Goal: Task Accomplishment & Management: Manage account settings

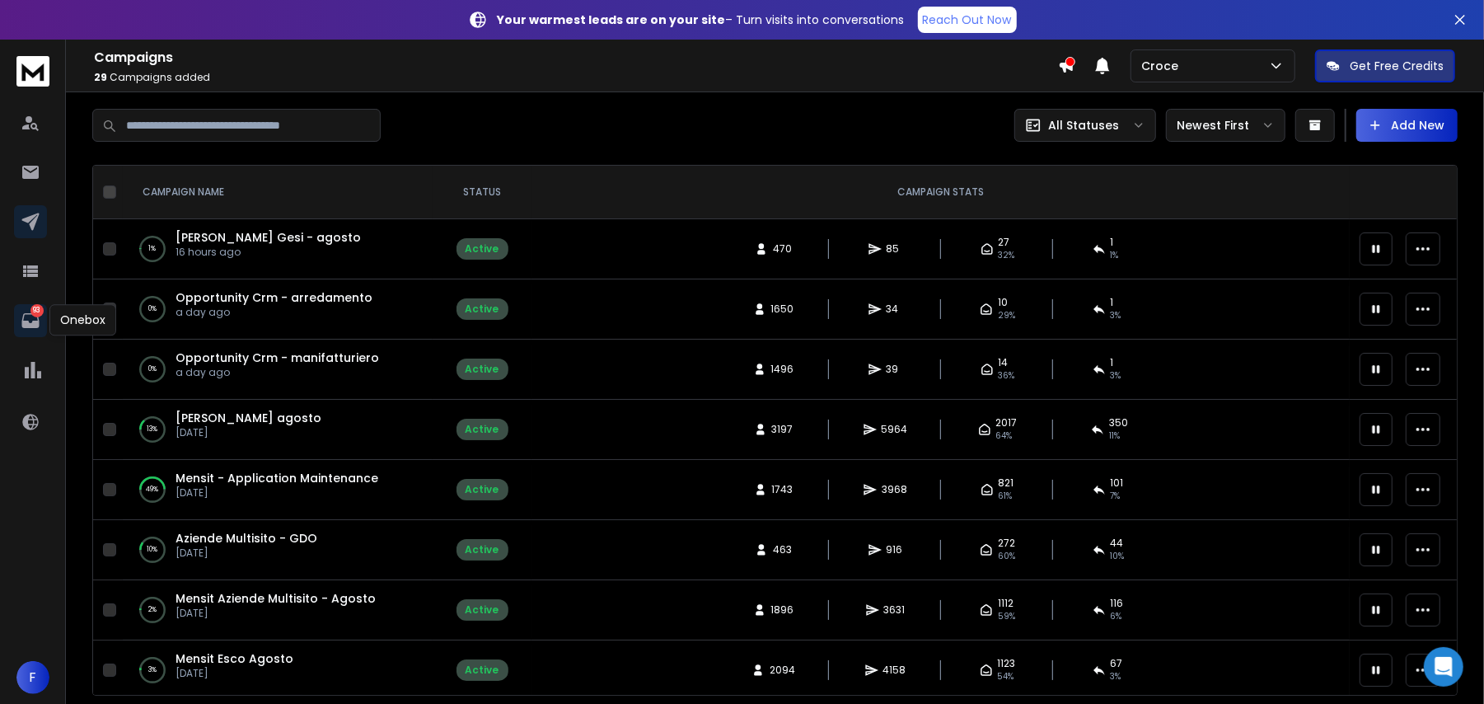
click at [23, 318] on icon at bounding box center [31, 321] width 20 height 20
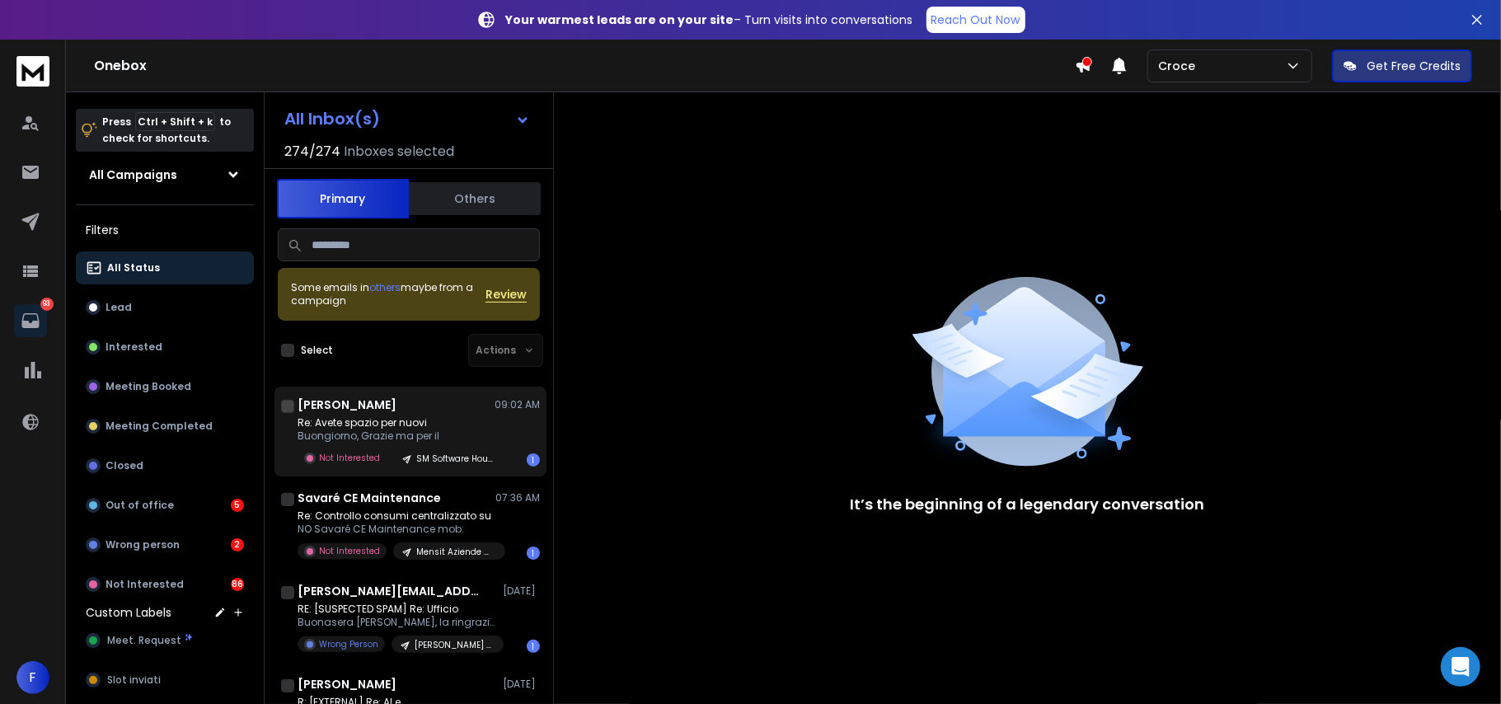
click at [470, 424] on p "Re: Avete spazio per nuovi" at bounding box center [397, 422] width 198 height 13
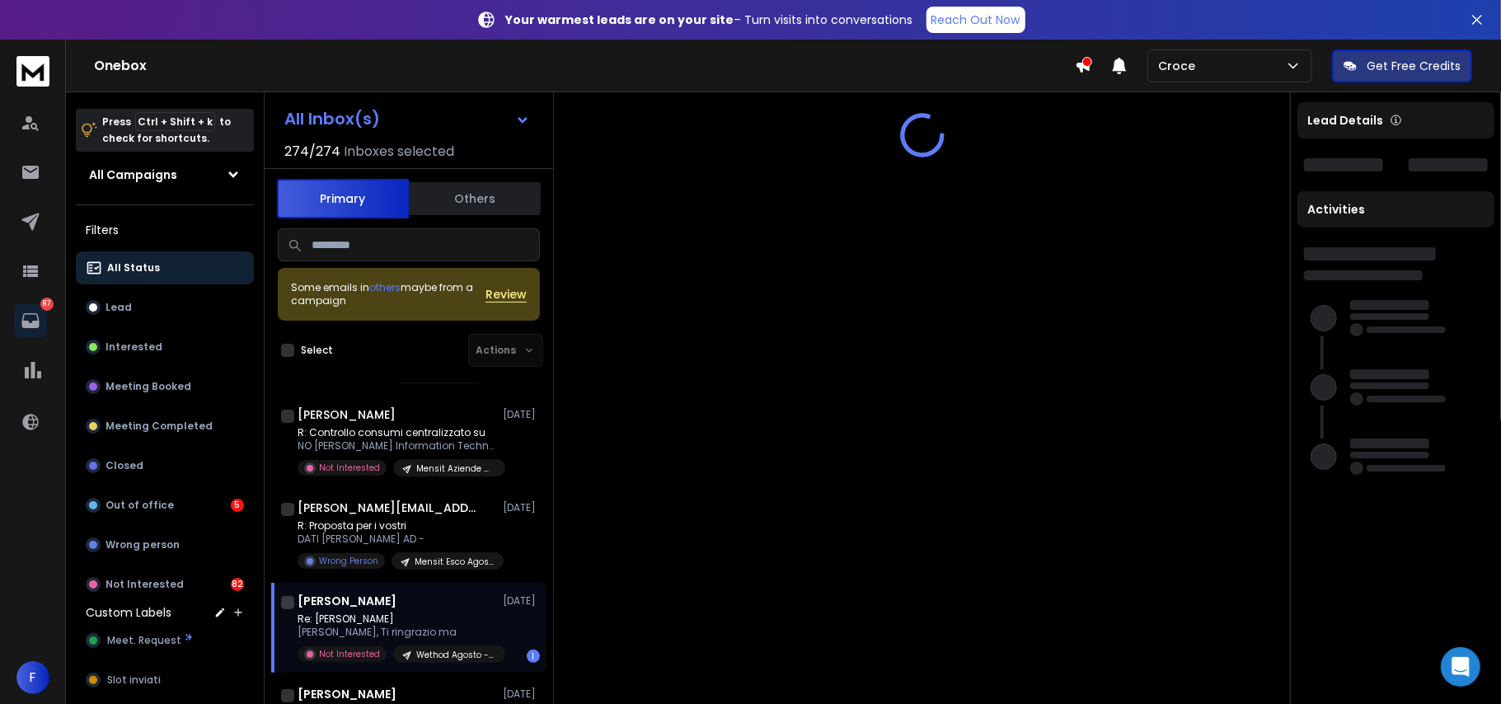
scroll to position [383, 0]
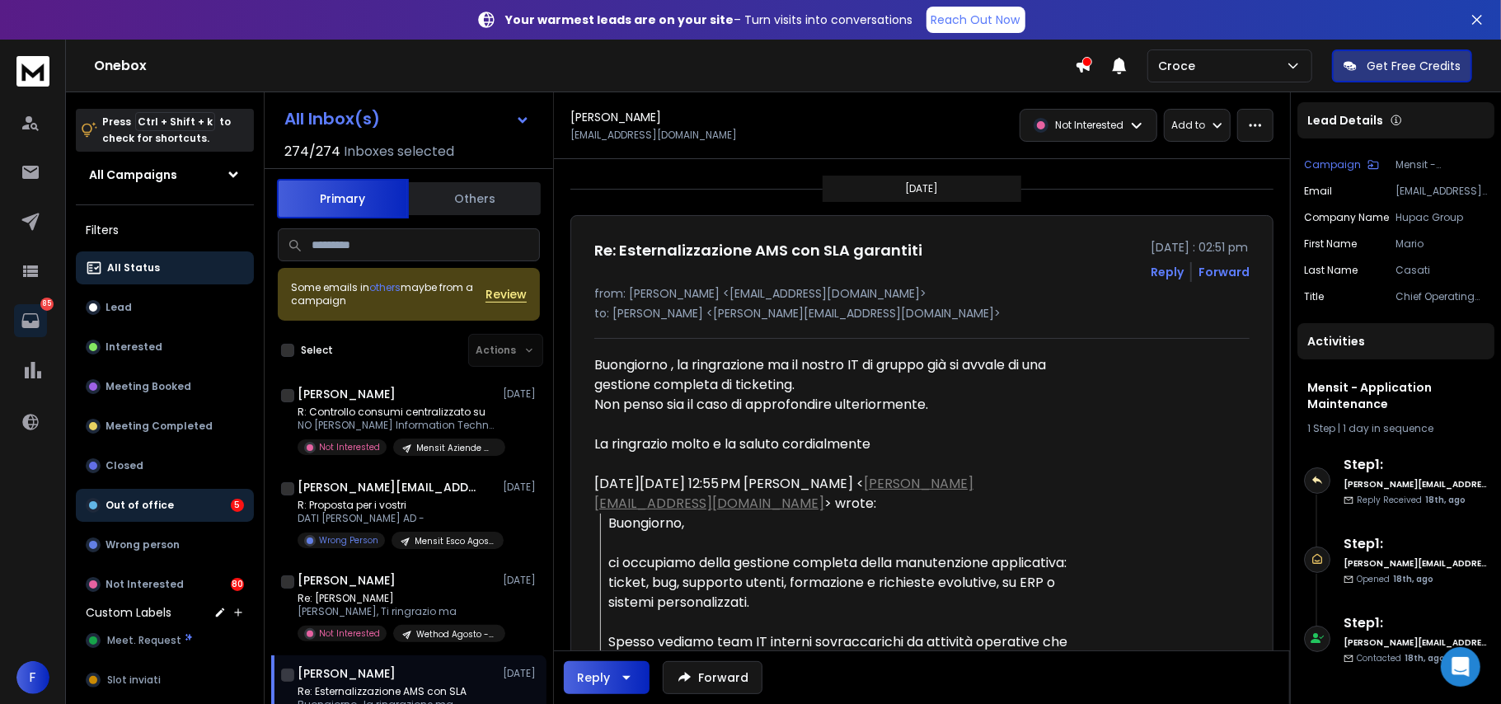
click at [152, 509] on p "Out of office" at bounding box center [140, 505] width 68 height 13
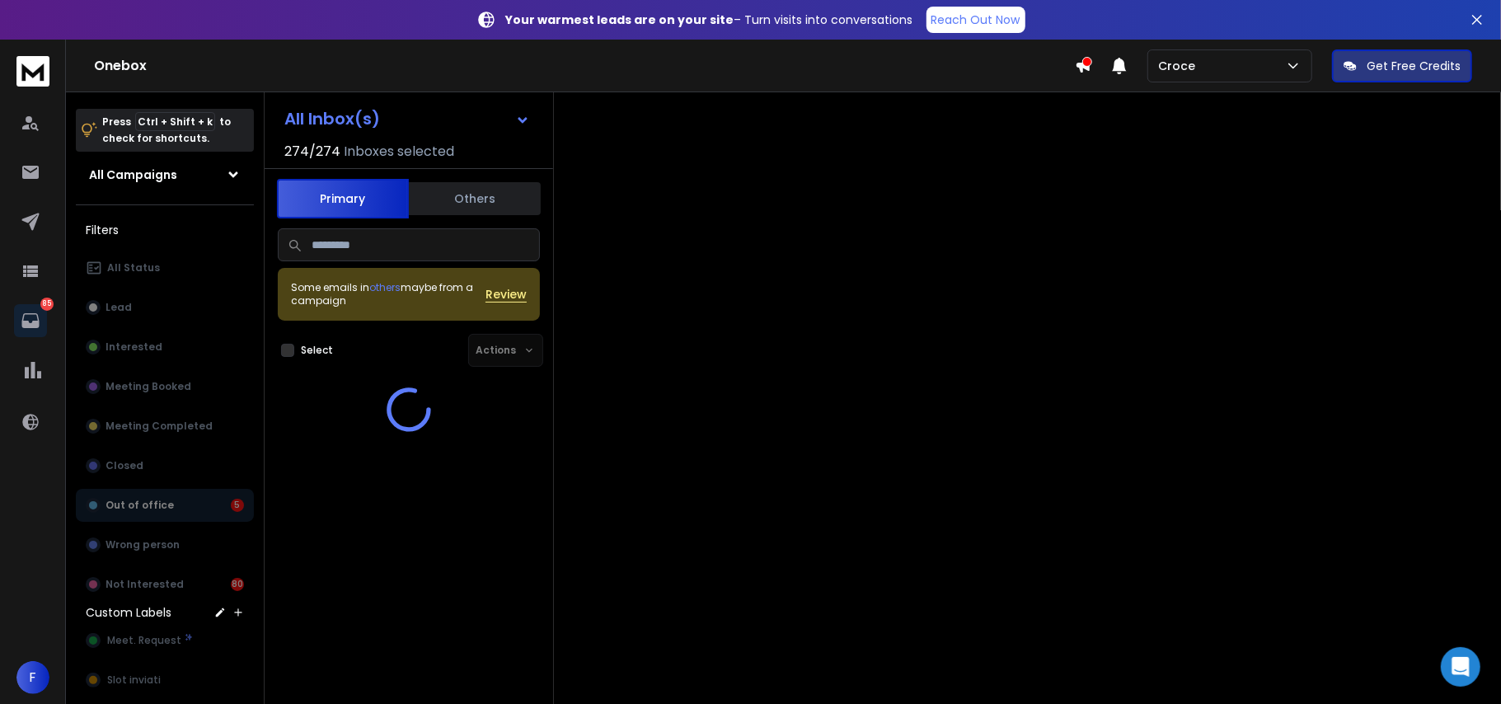
scroll to position [0, 0]
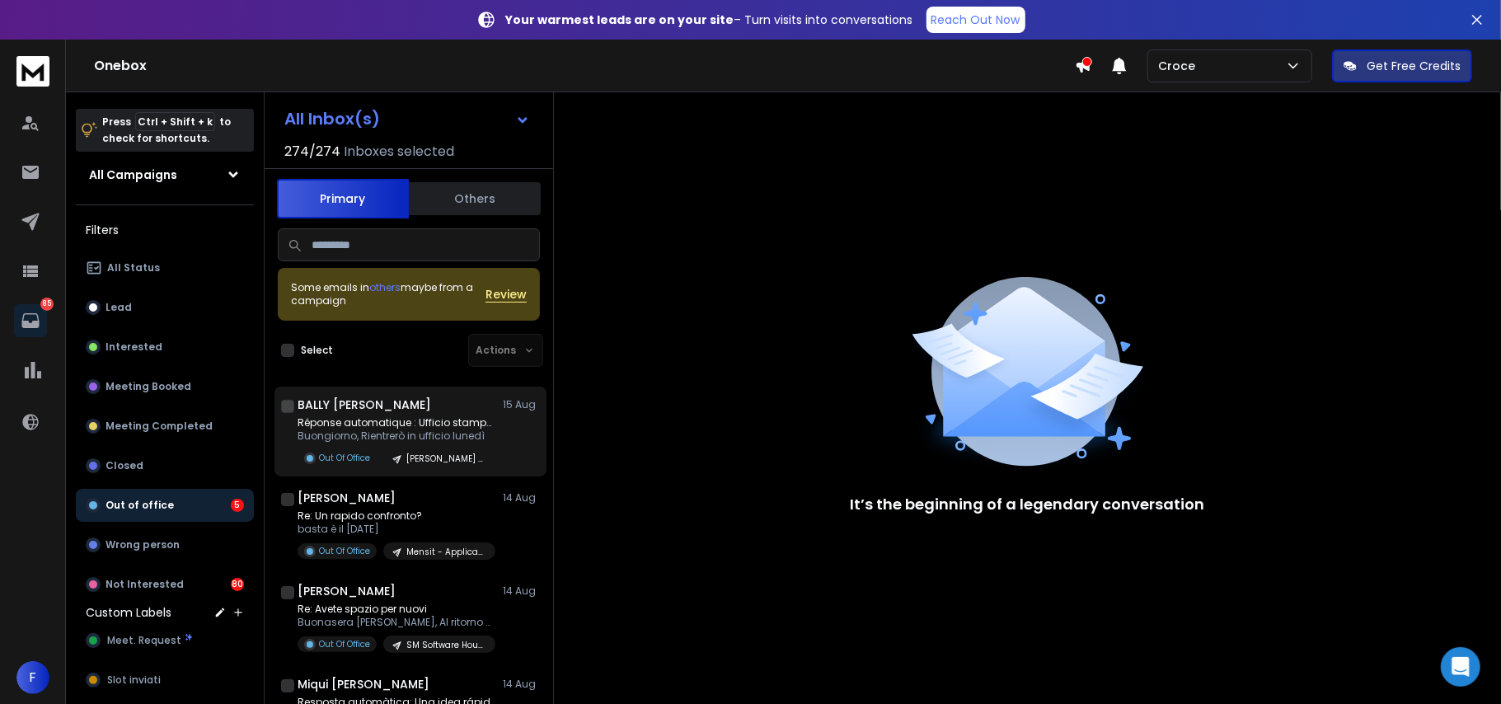
click at [452, 439] on p "Buongiorno, Rientrerò in ufficio lunedì" at bounding box center [397, 435] width 198 height 13
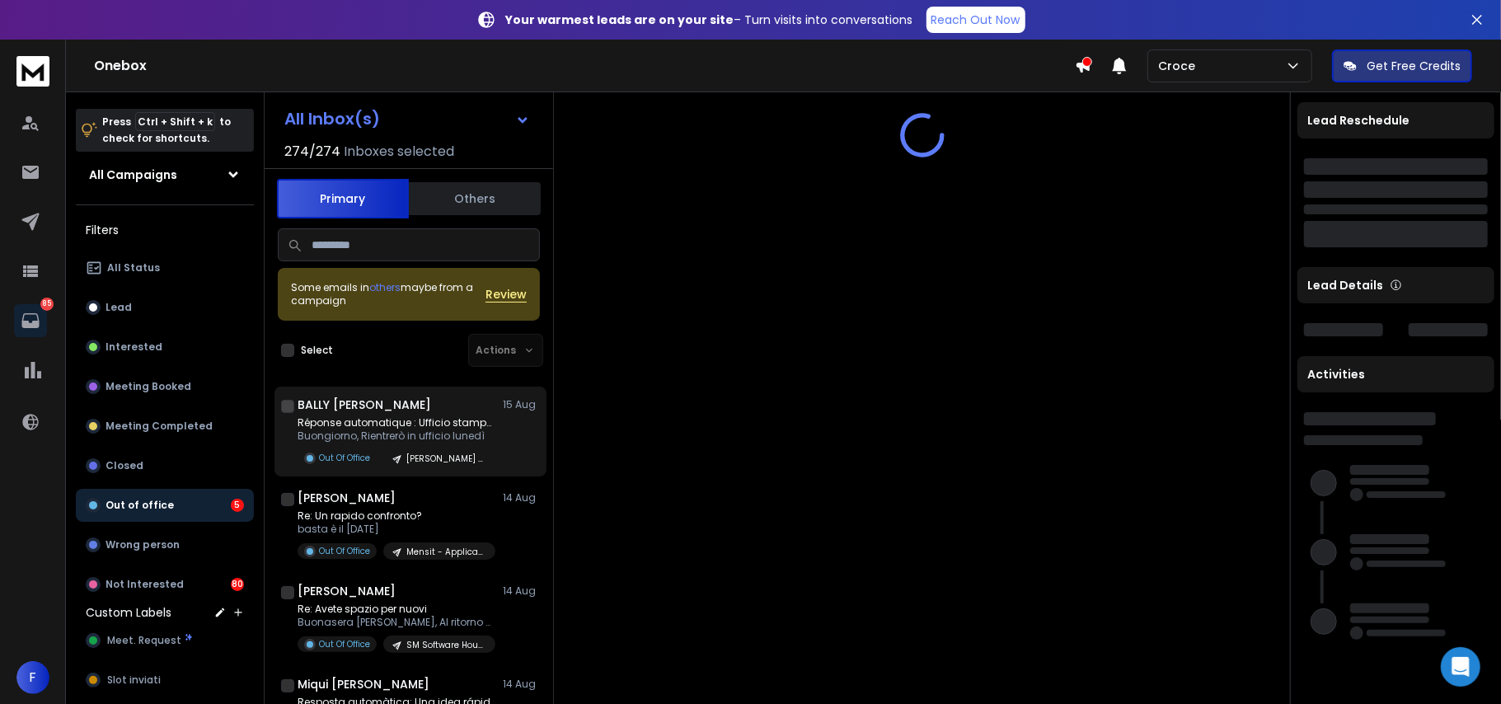
scroll to position [198, 0]
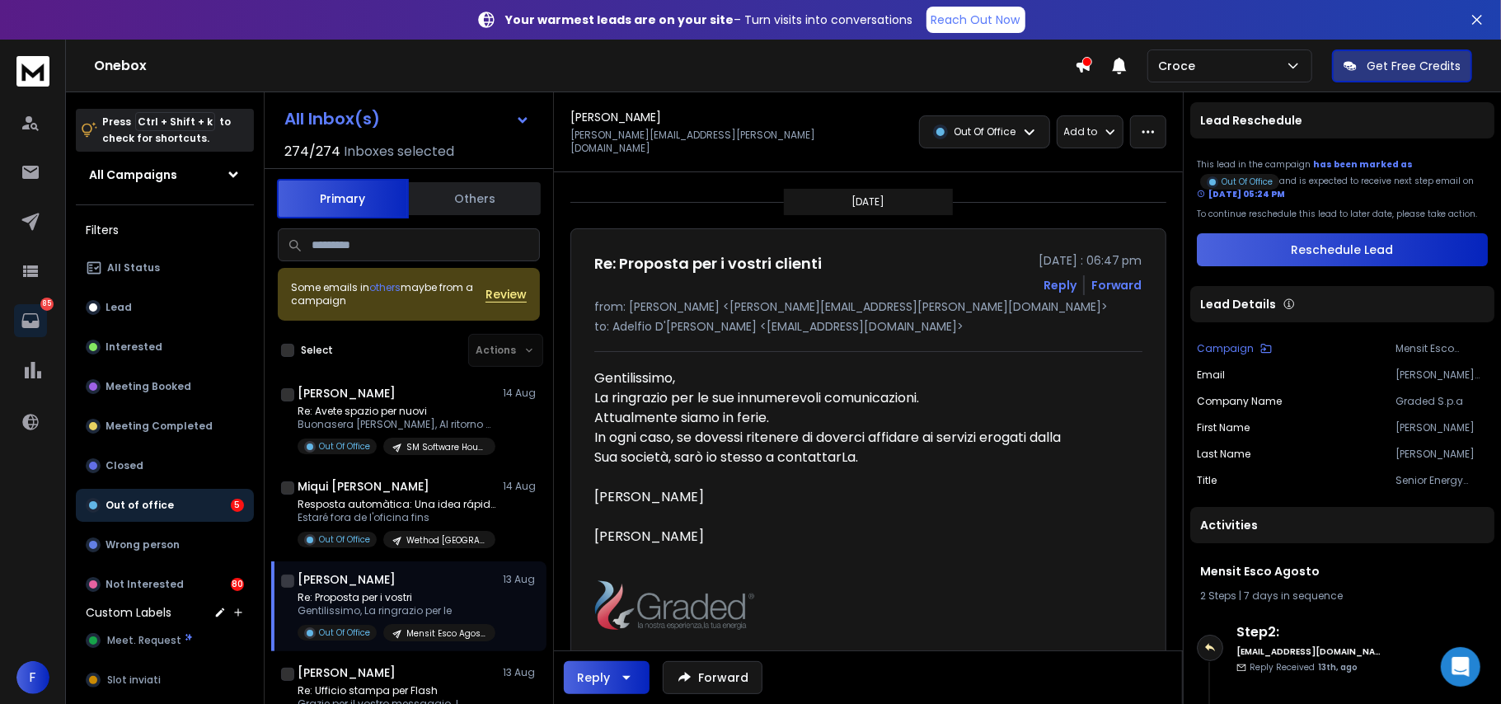
click at [179, 644] on p "Meet. Request" at bounding box center [150, 640] width 86 height 13
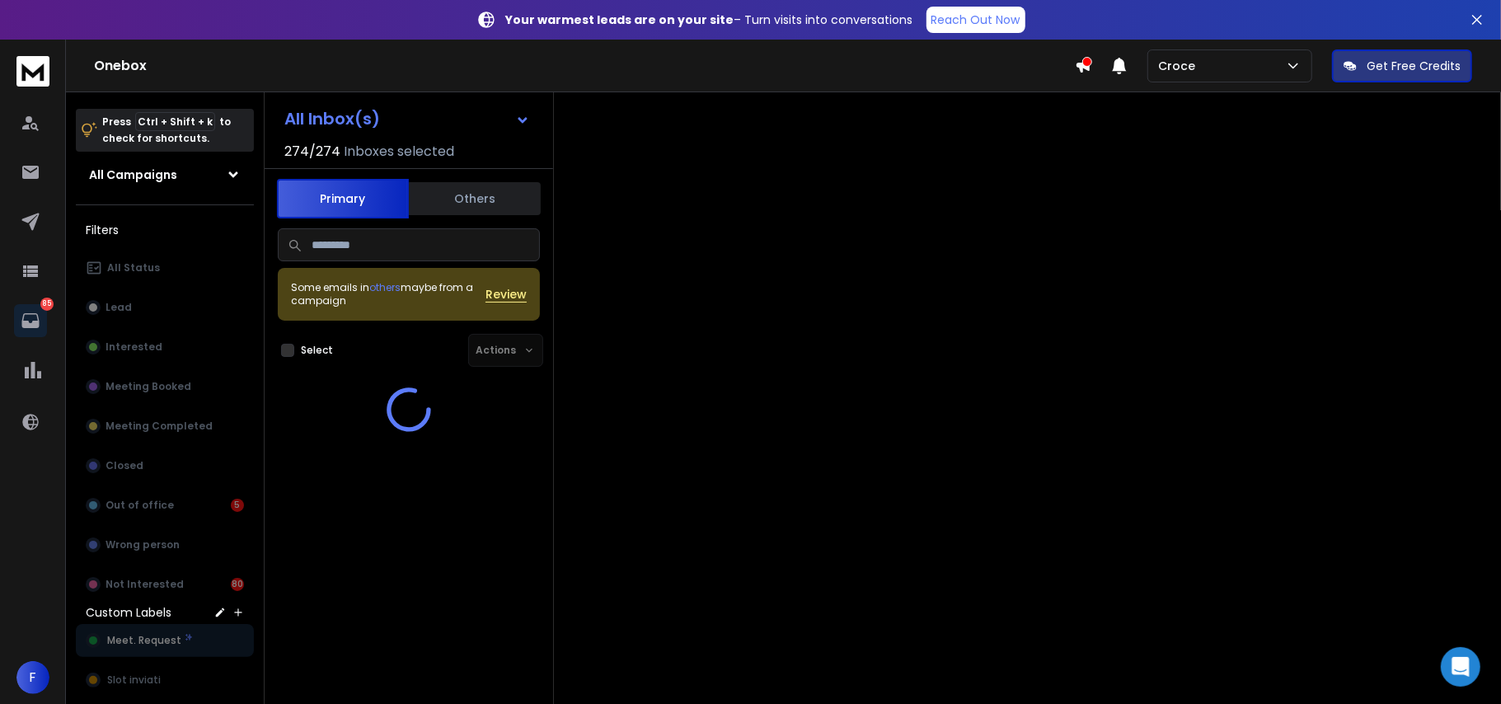
scroll to position [0, 0]
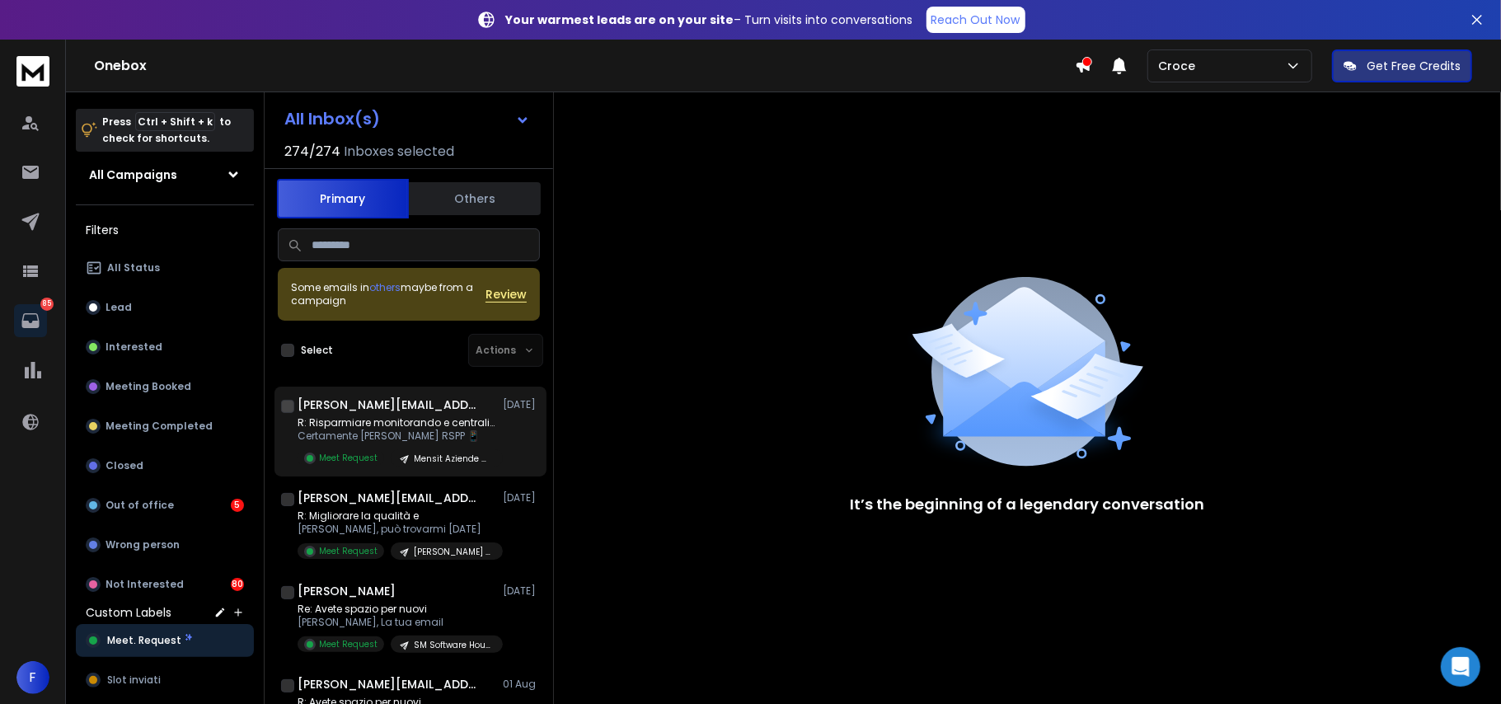
click at [453, 416] on p "R: Risparmiare monitorando e centralizzando" at bounding box center [397, 422] width 198 height 13
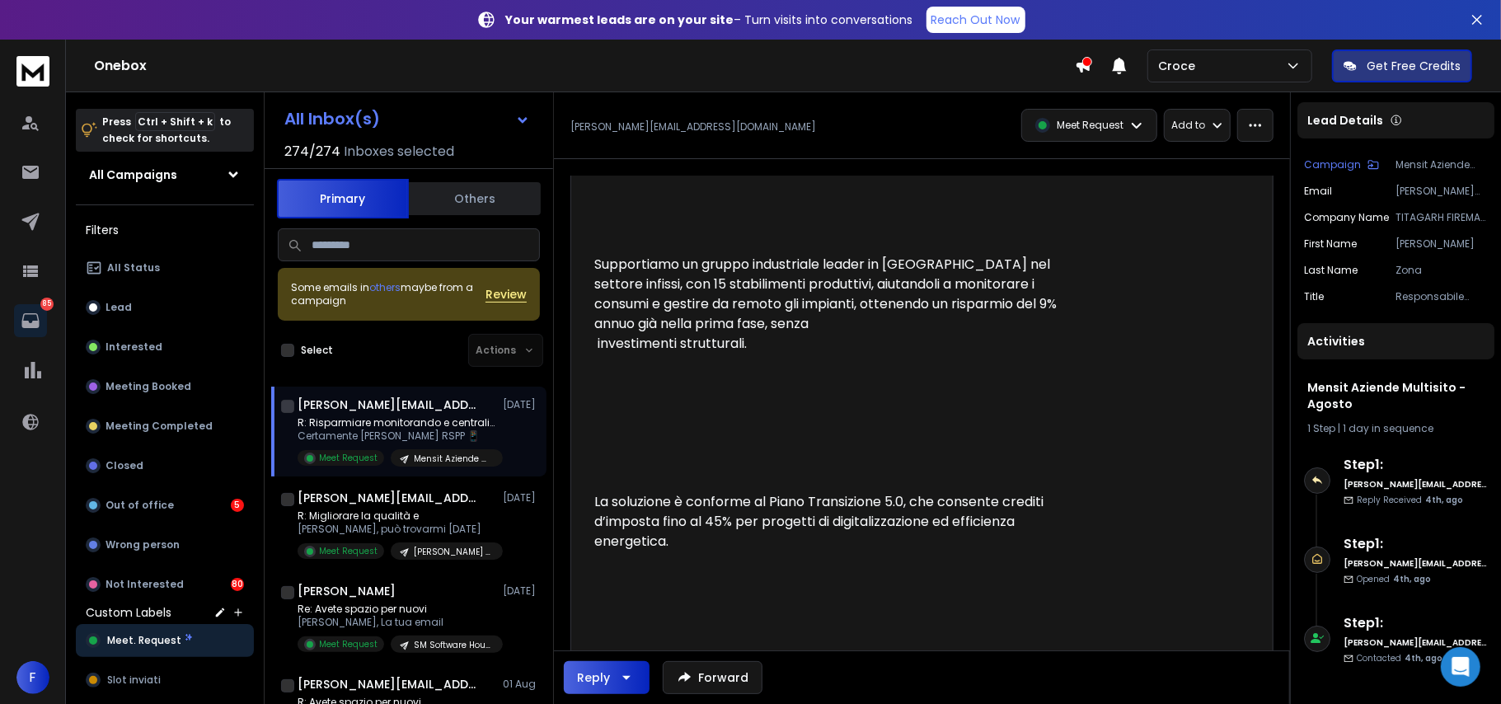
scroll to position [1868, 0]
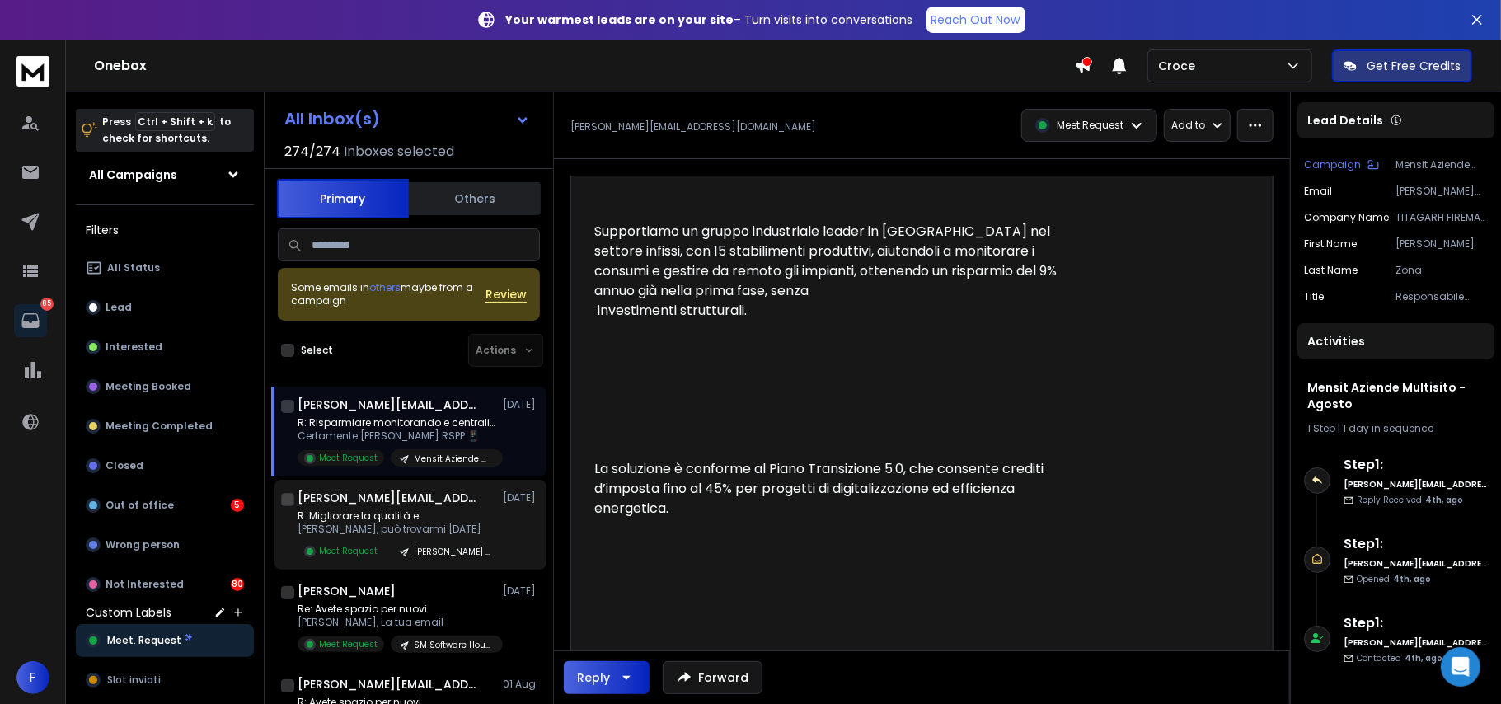
click at [523, 551] on div "R: Migliorare la qualità e [PERSON_NAME], può trovarmi [DATE] Meet Request [PER…" at bounding box center [419, 534] width 242 height 50
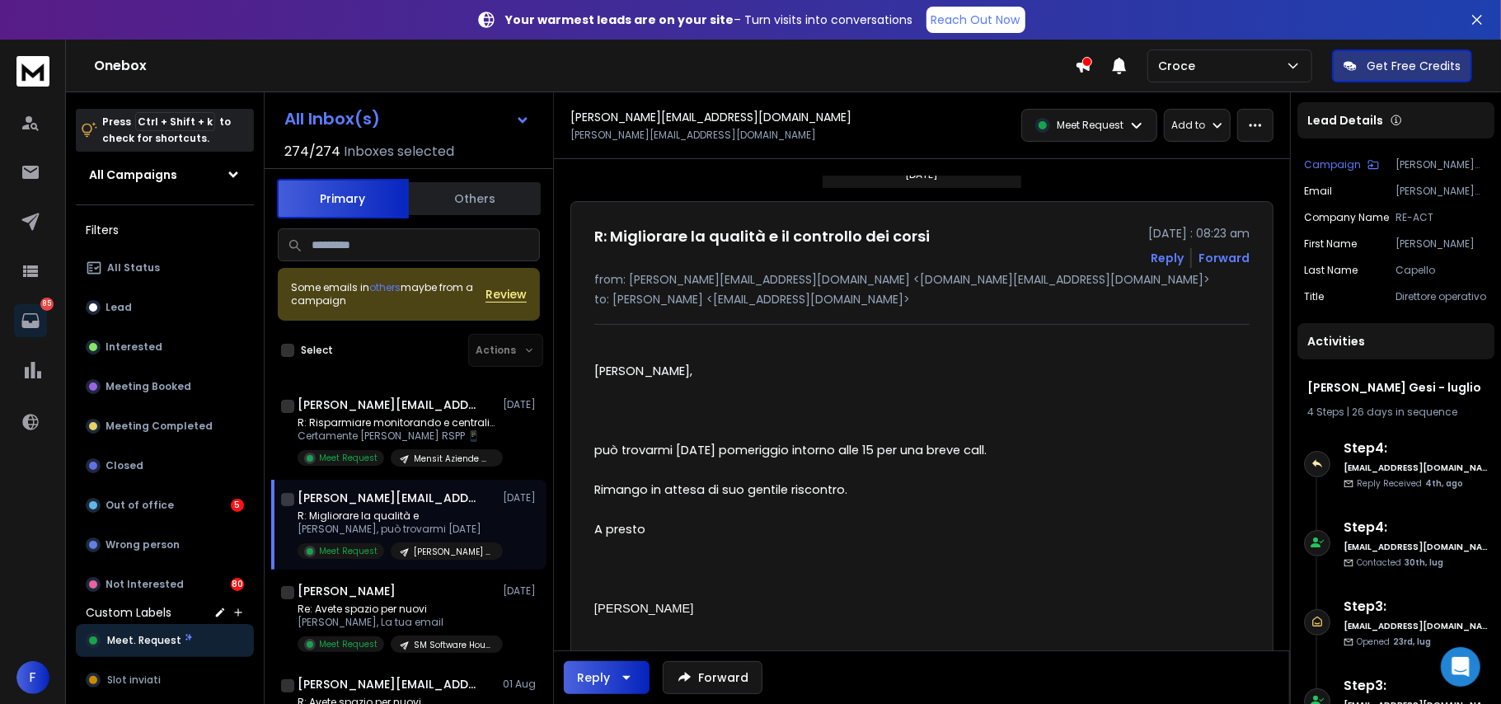
scroll to position [0, 0]
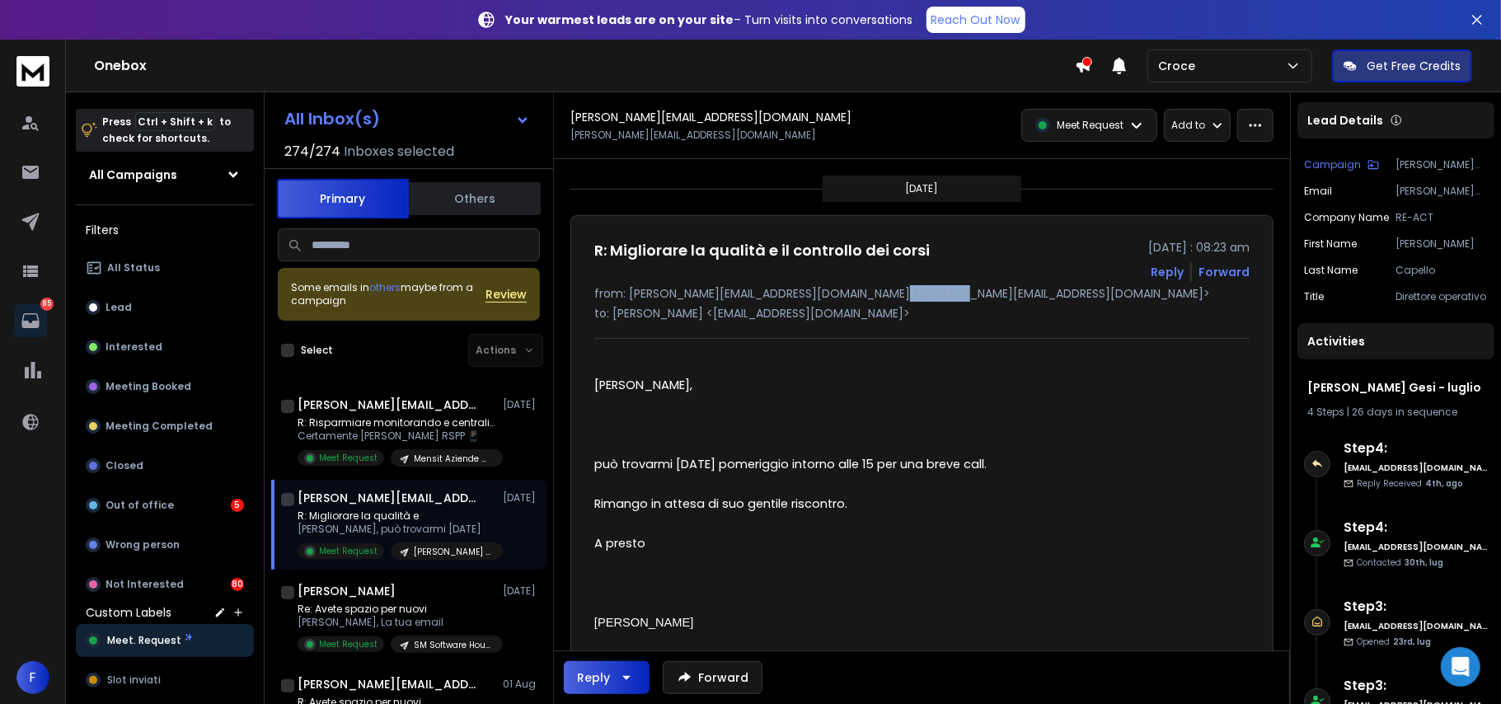
drag, startPoint x: 867, startPoint y: 295, endPoint x: 915, endPoint y: 295, distance: 47.8
click at [915, 295] on p "from: [PERSON_NAME][EMAIL_ADDRESS][DOMAIN_NAME] <[DOMAIN_NAME][EMAIL_ADDRESS][D…" at bounding box center [921, 293] width 655 height 16
copy p "[DOMAIN_NAME]"
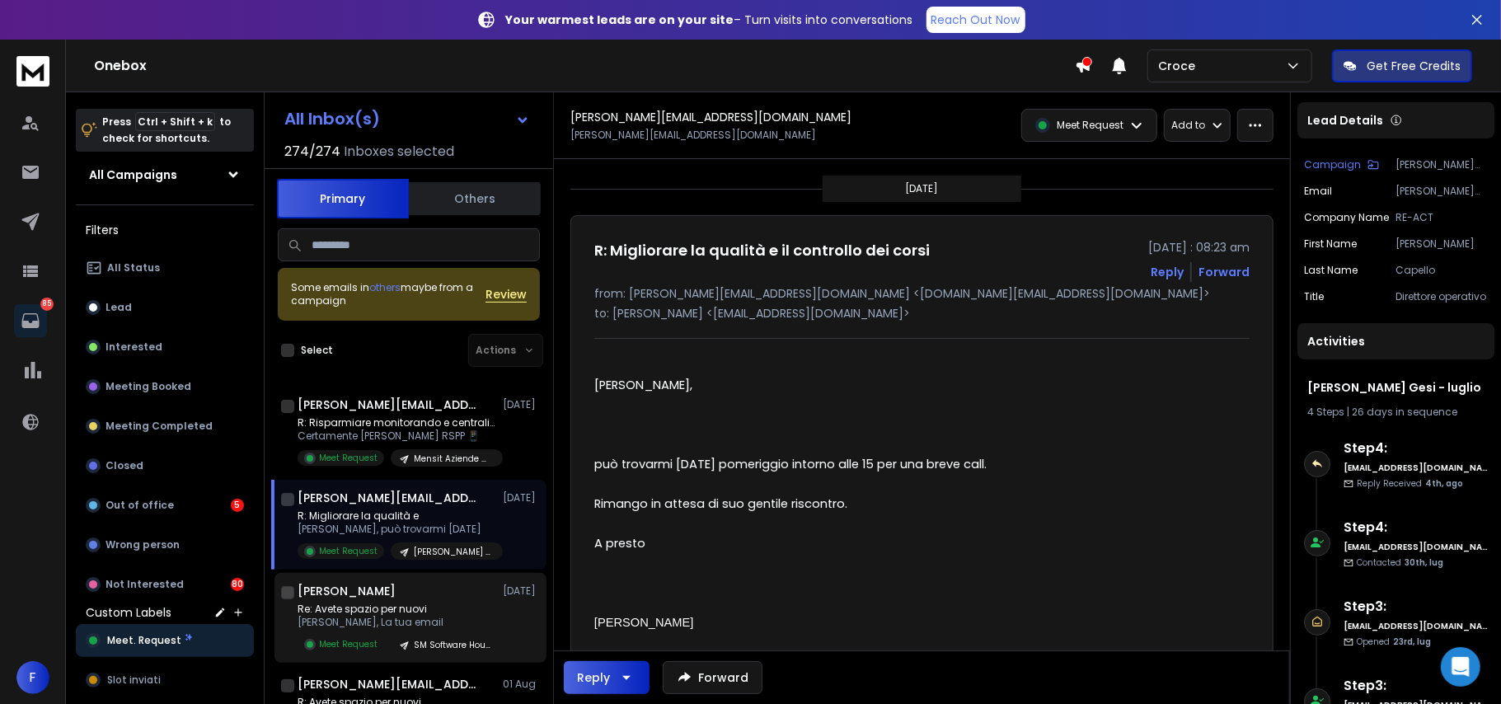
click at [450, 597] on div "[PERSON_NAME] [DATE]" at bounding box center [419, 591] width 242 height 16
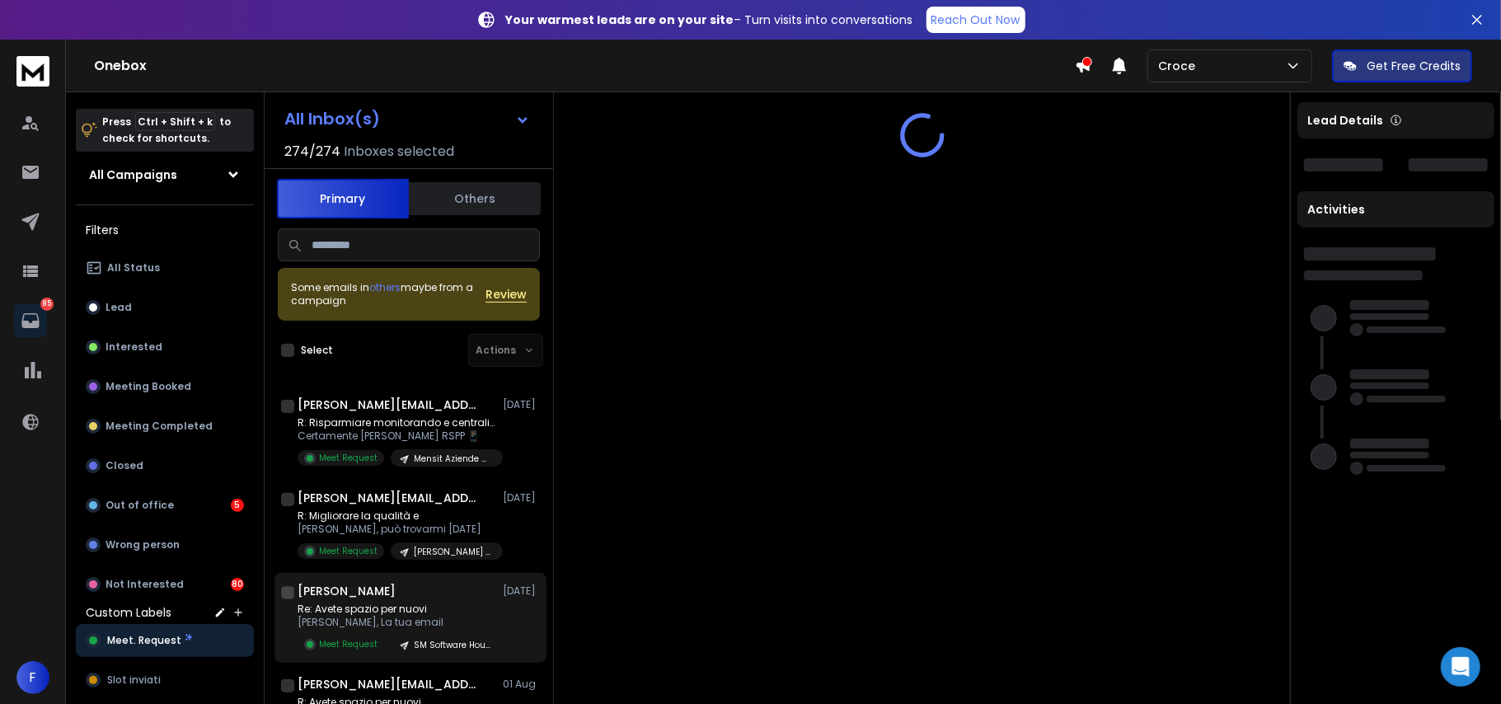
scroll to position [198, 0]
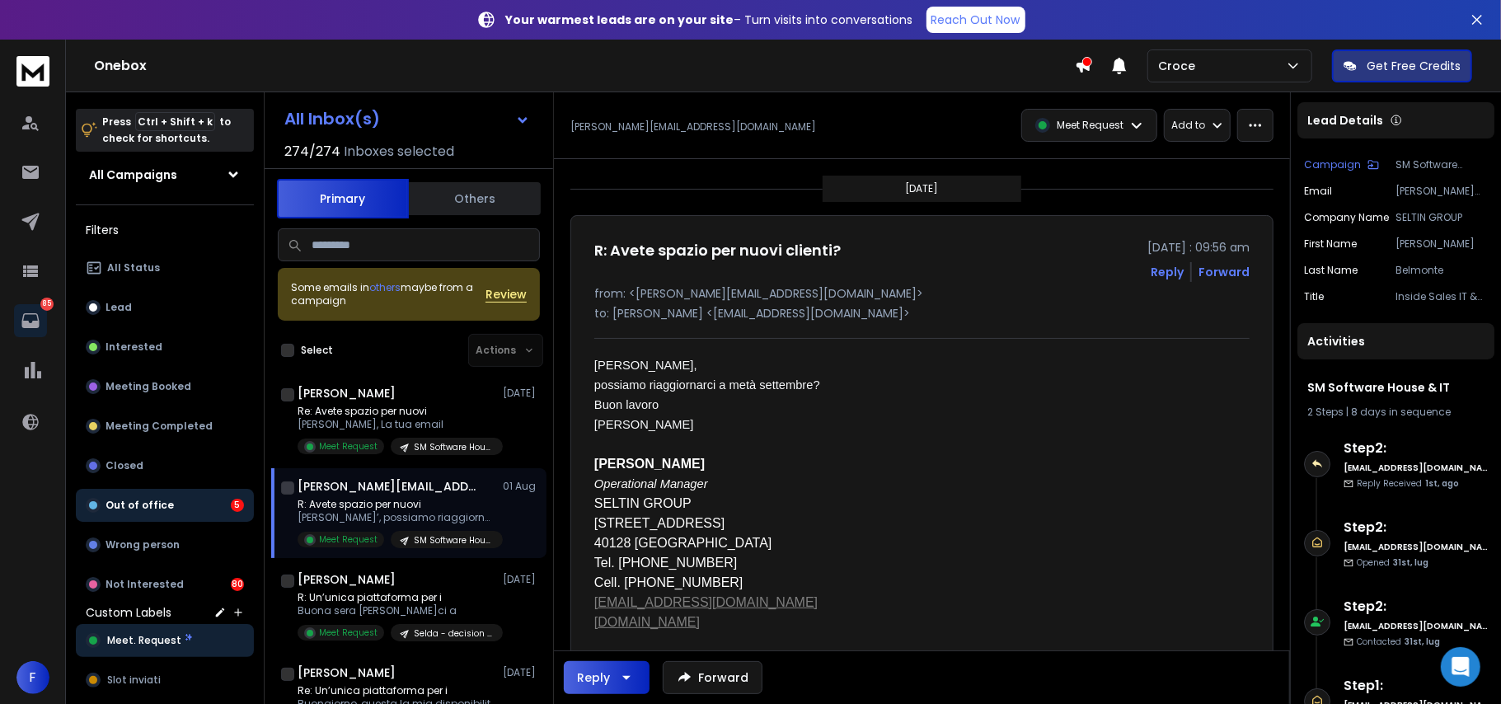
click at [146, 508] on p "Out of office" at bounding box center [140, 505] width 68 height 13
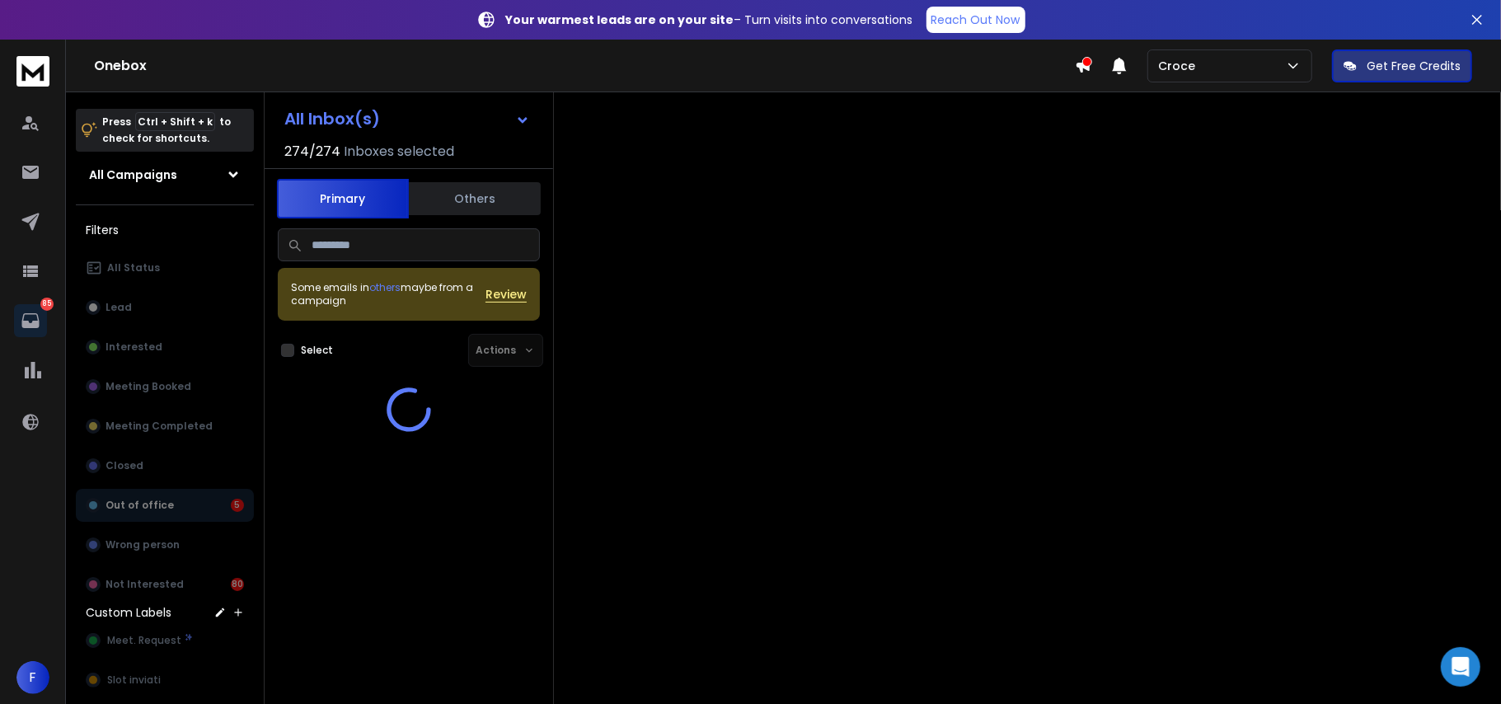
scroll to position [0, 0]
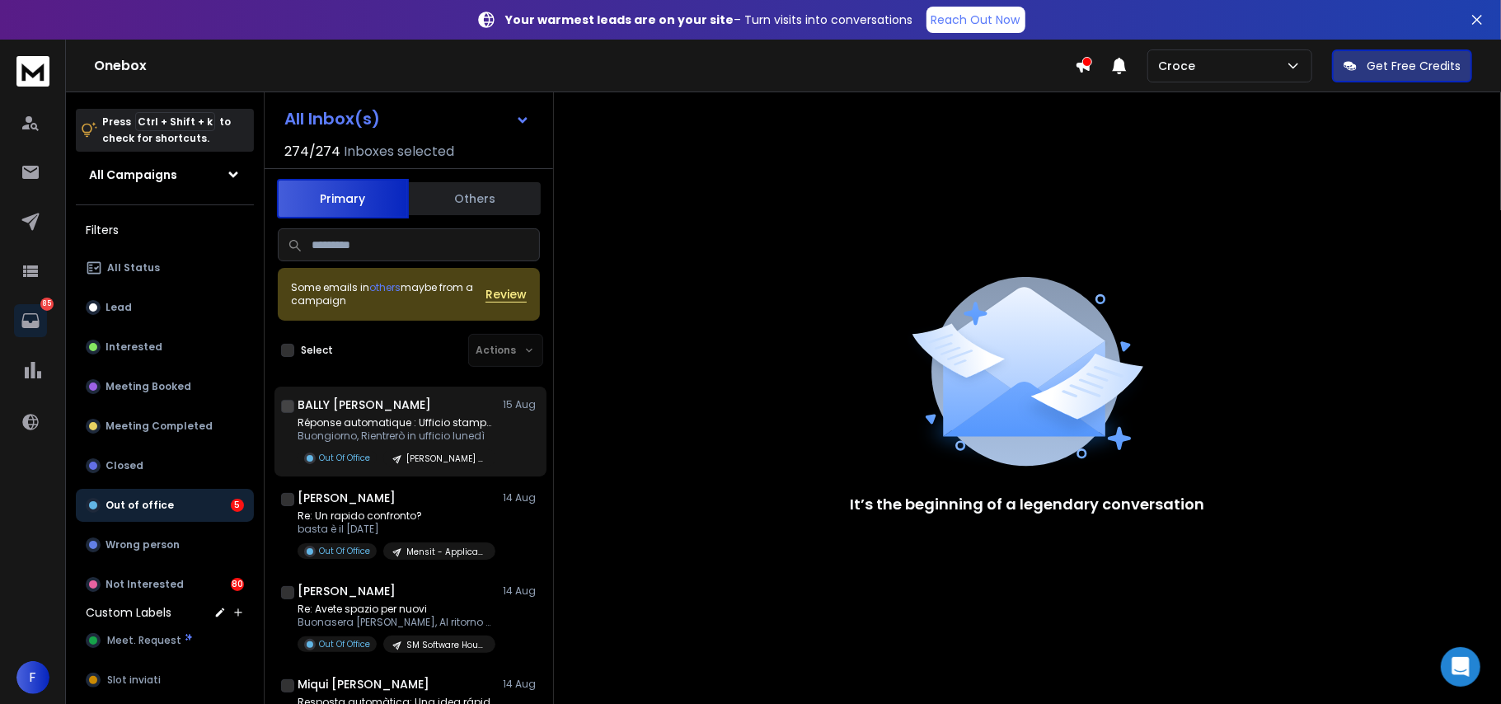
click at [419, 414] on div "BALLY [PERSON_NAME] [DATE] Réponse automatique : Ufficio stampa per Buongiorno,…" at bounding box center [419, 431] width 242 height 70
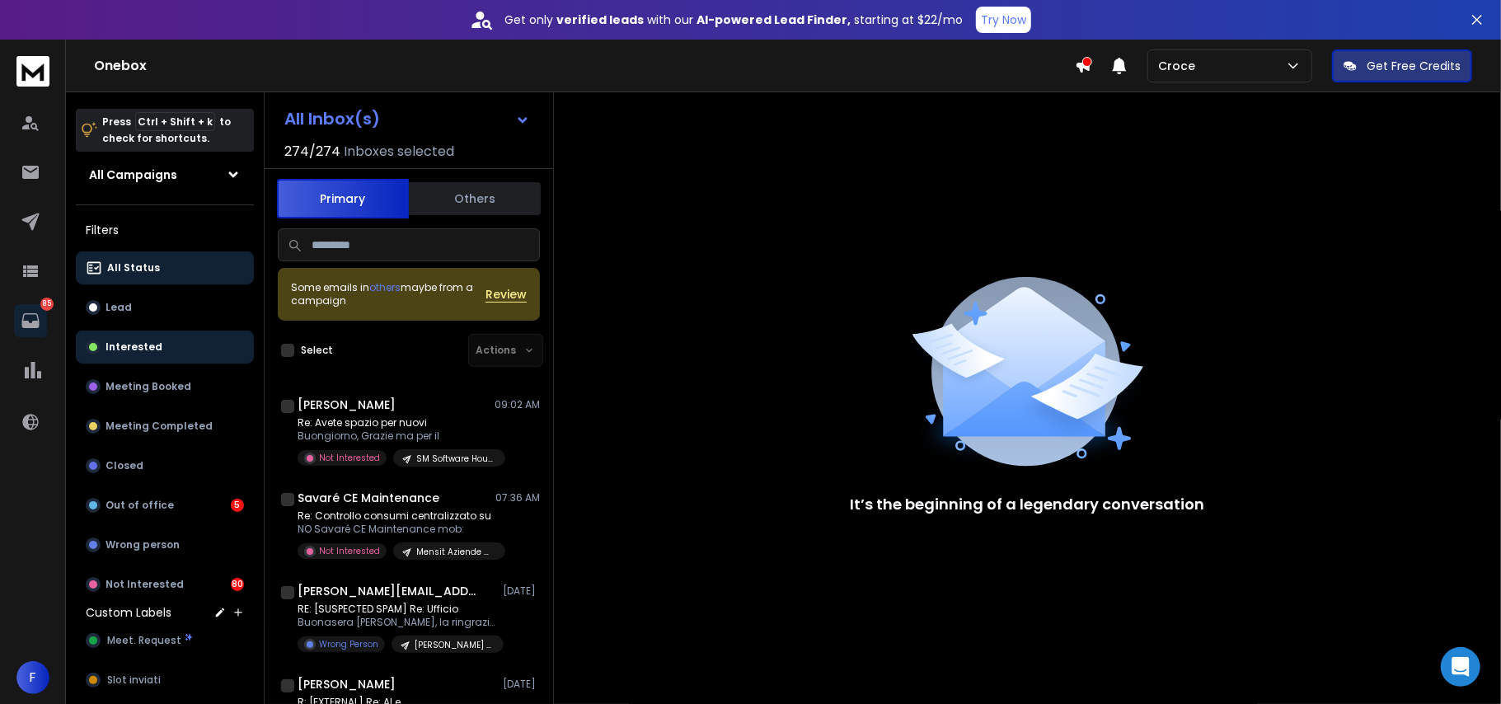
click at [169, 347] on button "Interested" at bounding box center [165, 347] width 178 height 33
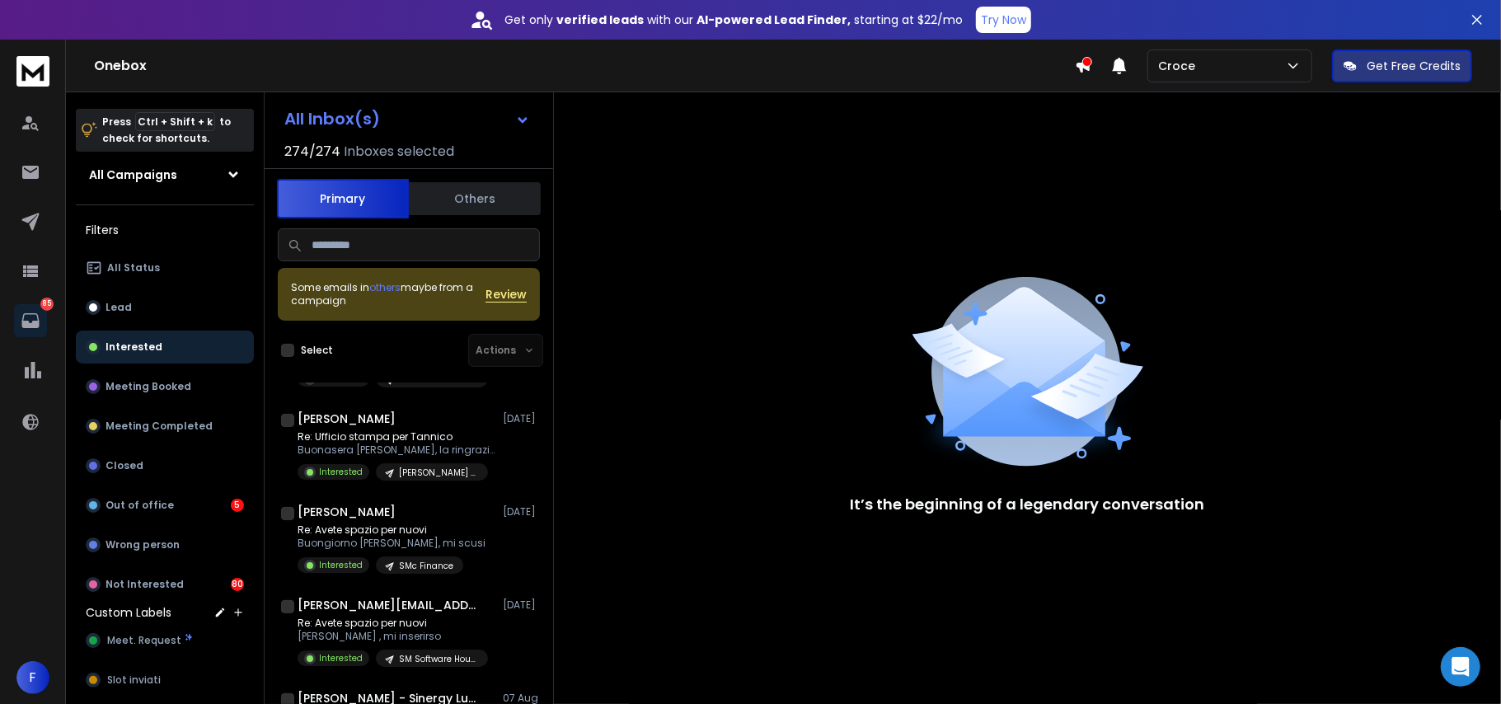
scroll to position [275, 0]
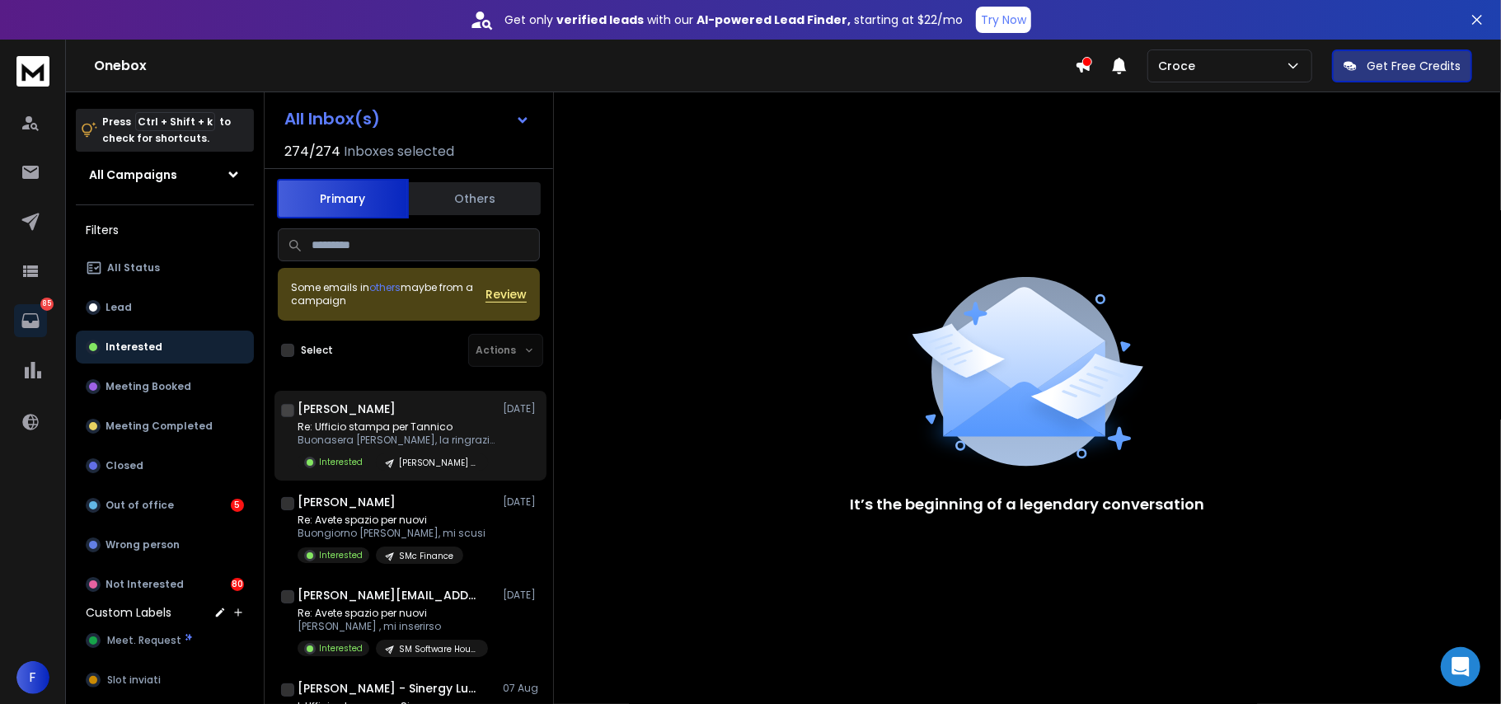
click at [509, 436] on div "Re: Ufficio stampa per Tannico Buonasera Erika, la ringrazio per Interested Blu…" at bounding box center [419, 445] width 242 height 50
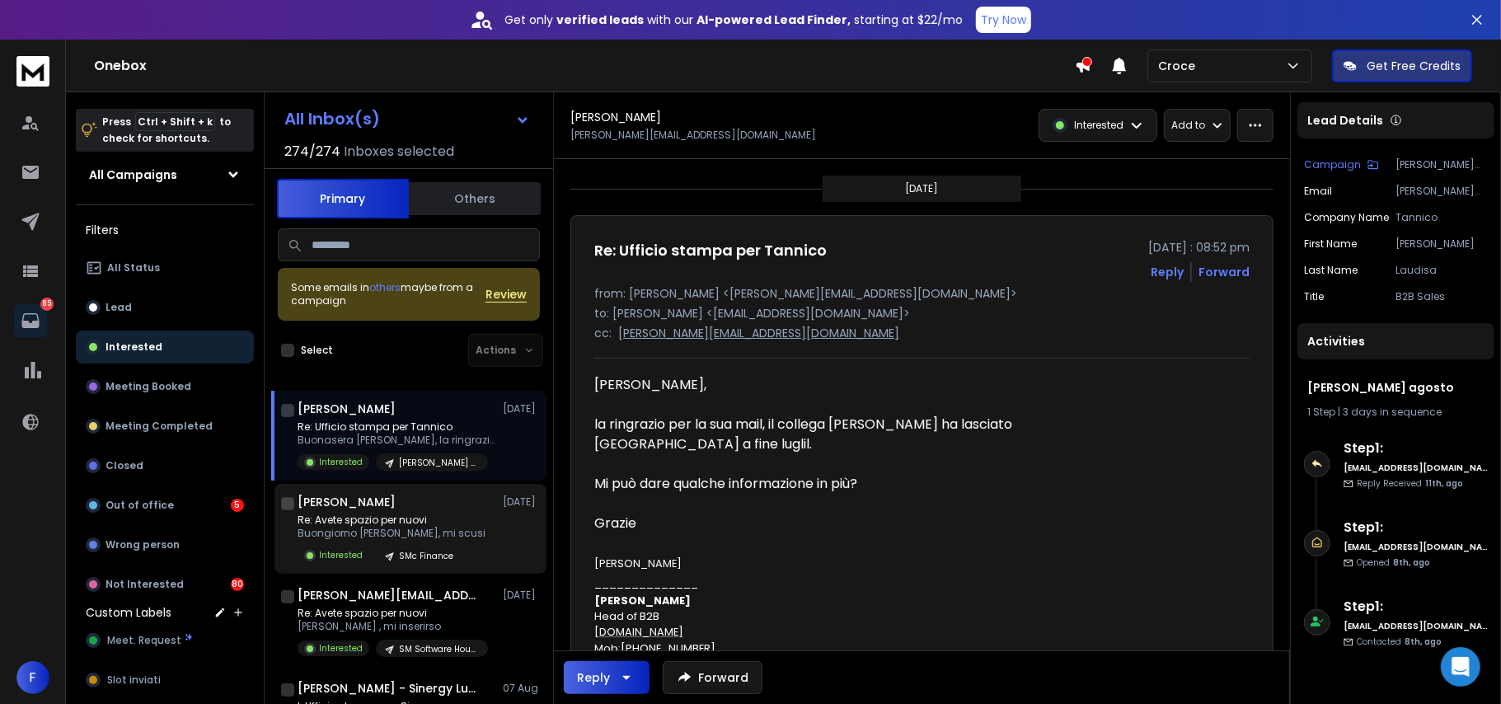
click at [475, 522] on p "Re: Avete spazio per nuovi" at bounding box center [392, 520] width 188 height 13
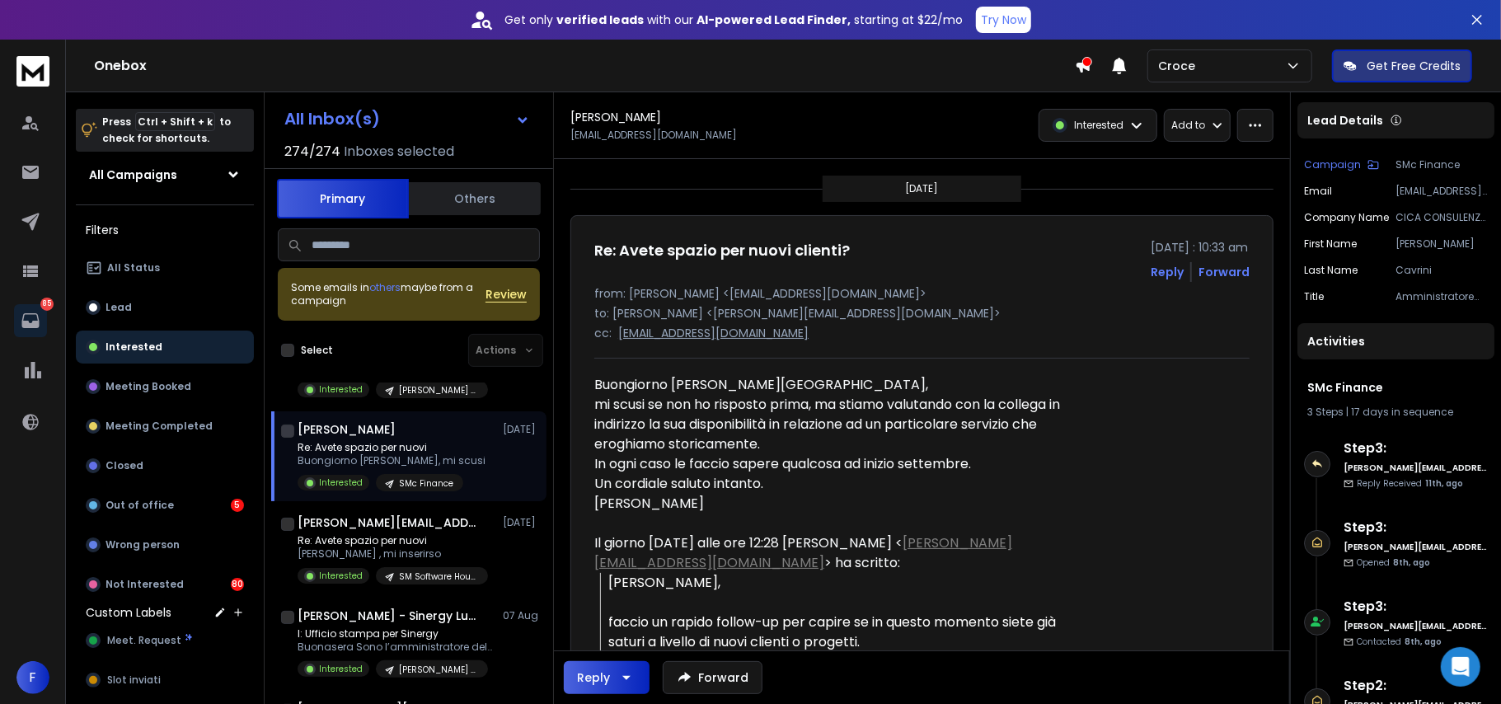
scroll to position [369, 0]
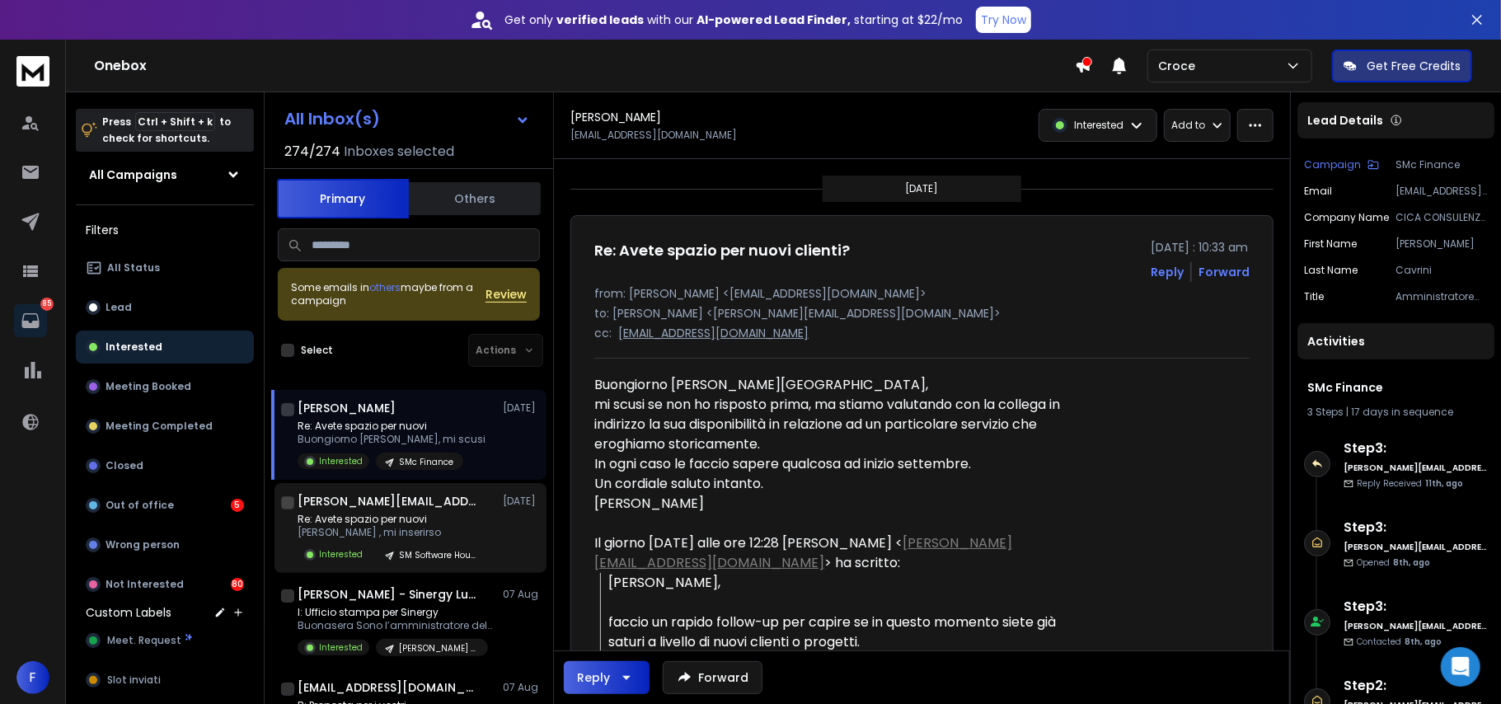
click at [495, 534] on div "Re: Avete spazio per nuovi Buongiorno Niccolo , mi inserirso Interested SM Soft…" at bounding box center [419, 538] width 242 height 50
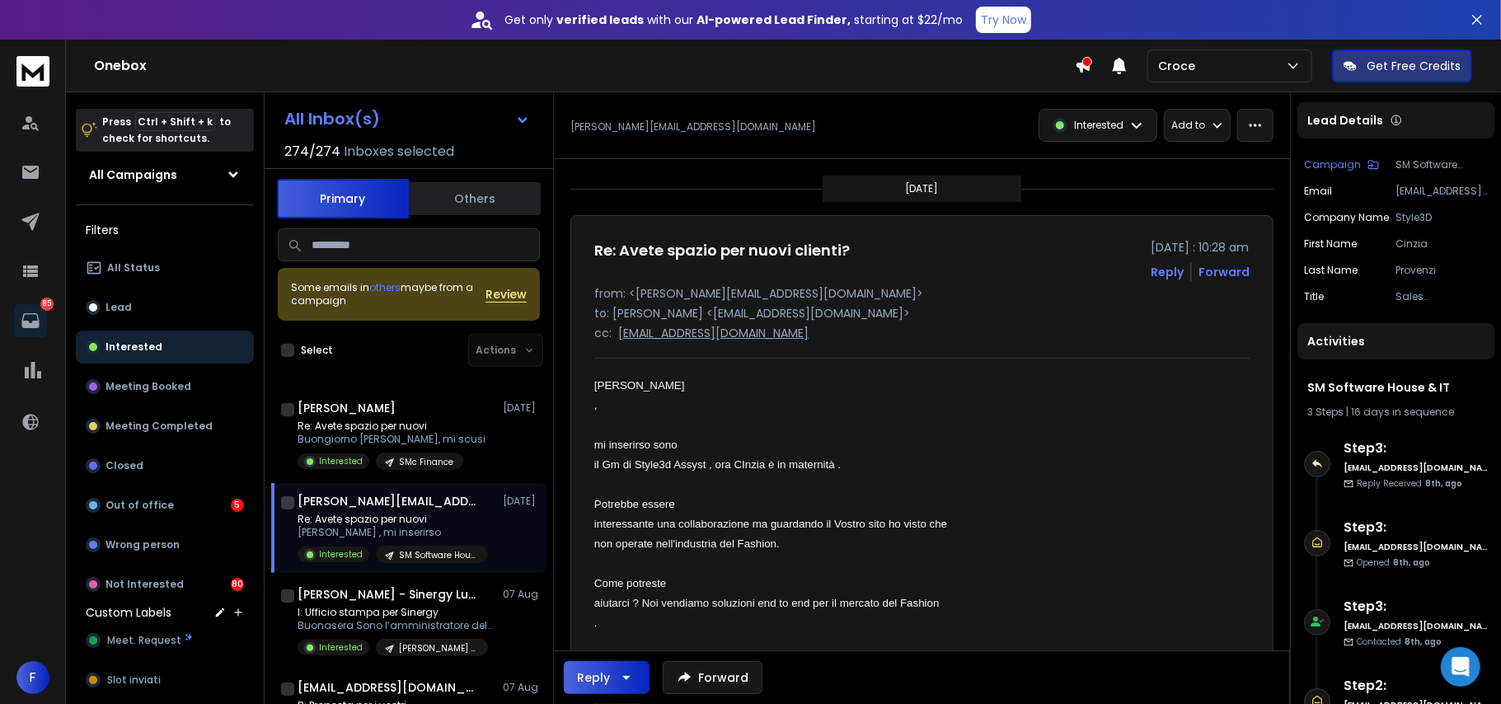
drag, startPoint x: 495, startPoint y: 534, endPoint x: 696, endPoint y: 589, distance: 208.3
click at [696, 589] on div "All Inbox(s) 274 / 274 Inboxes selected Primary Others Some emails in others ma…" at bounding box center [882, 444] width 1237 height 704
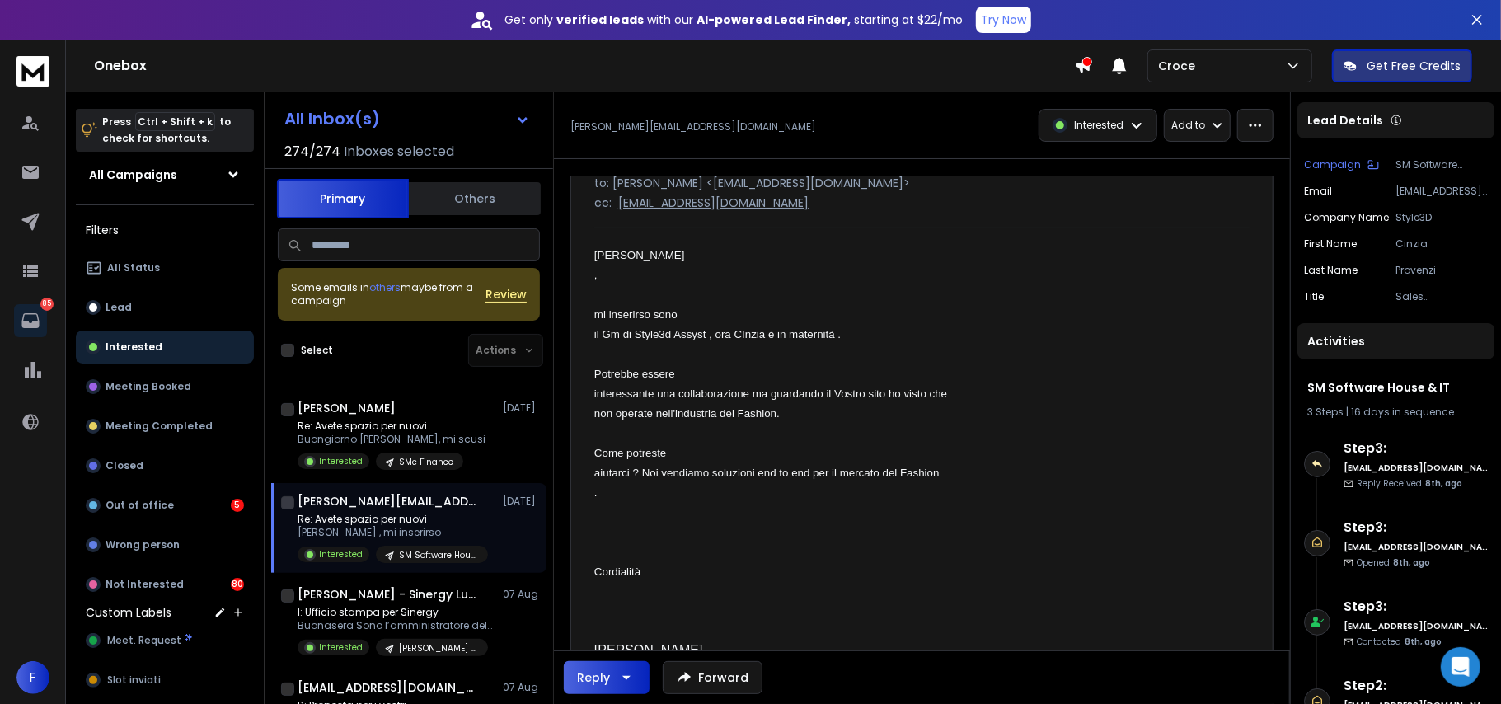
scroll to position [35, 0]
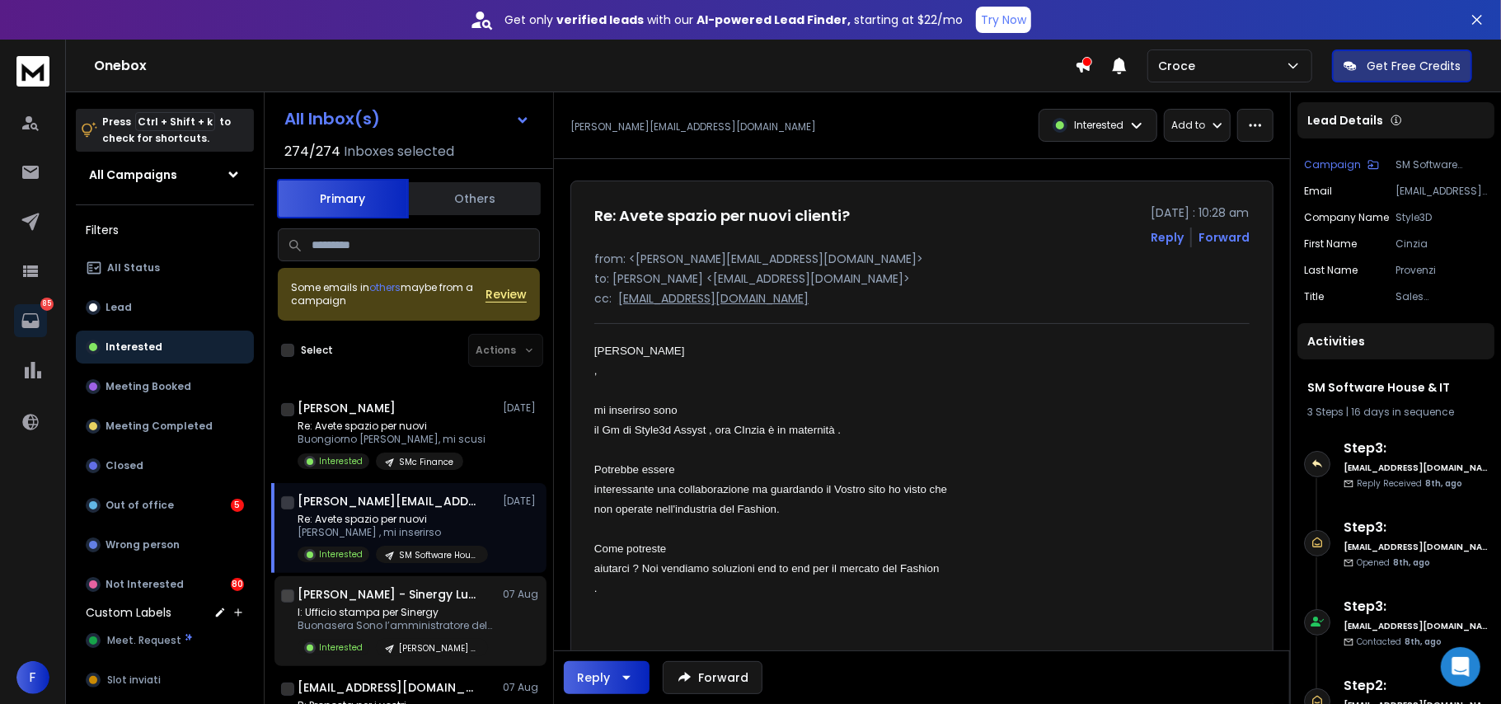
click at [437, 593] on h1 "Filippo Piccoli - Sinergy Luce Gas" at bounding box center [388, 594] width 181 height 16
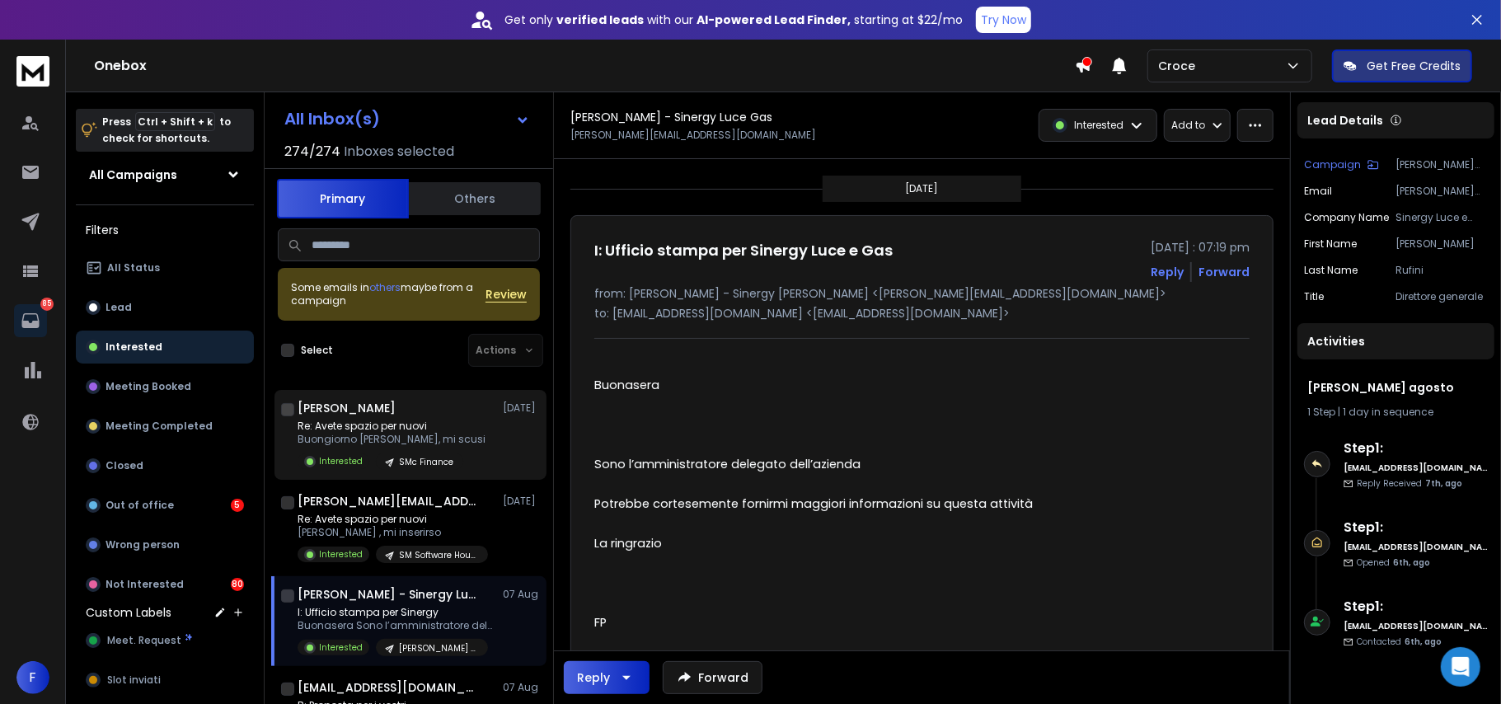
click at [430, 446] on div "Re: Avete spazio per nuovi Buongiorno dott. Sciabbarrasi, mi scusi Interested S…" at bounding box center [392, 445] width 188 height 50
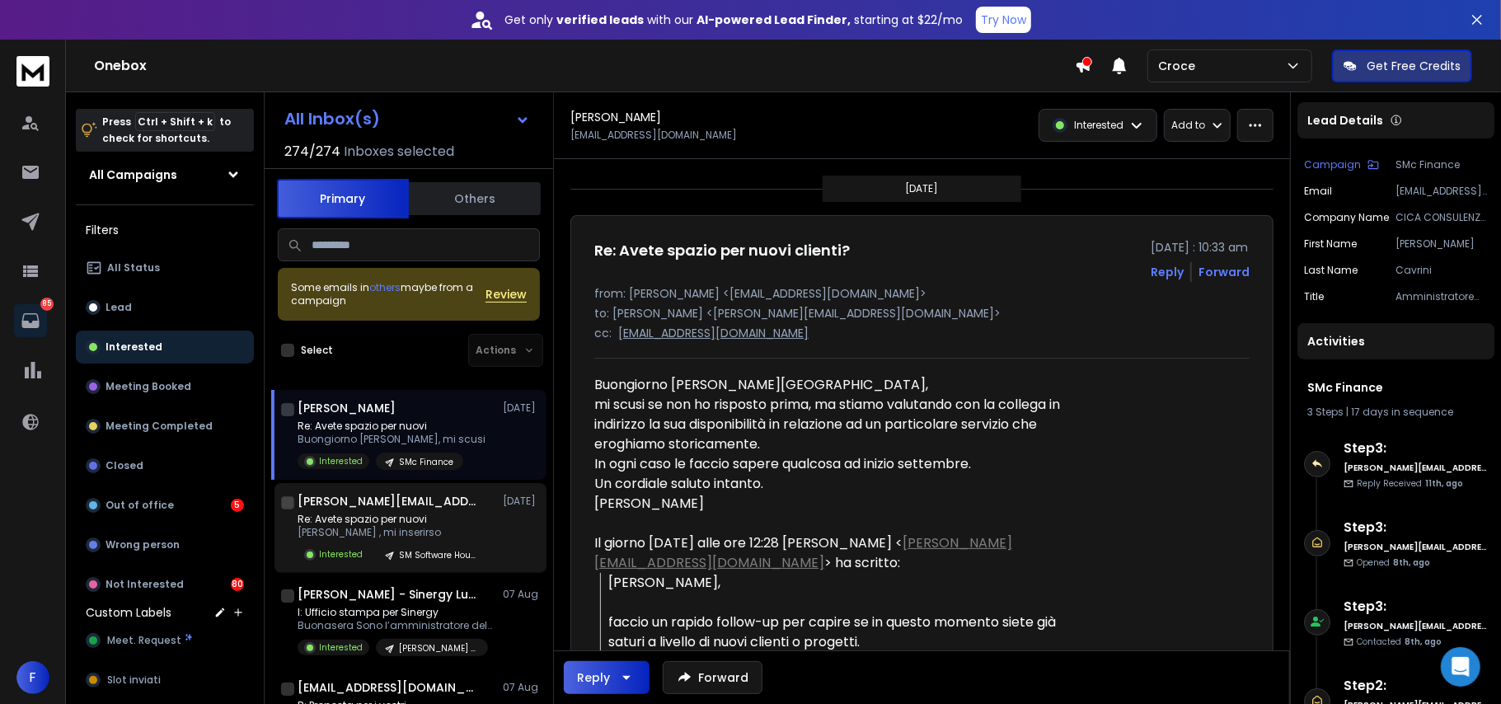
click at [453, 532] on p "Buongiorno Niccolo , mi inserirso" at bounding box center [393, 532] width 190 height 13
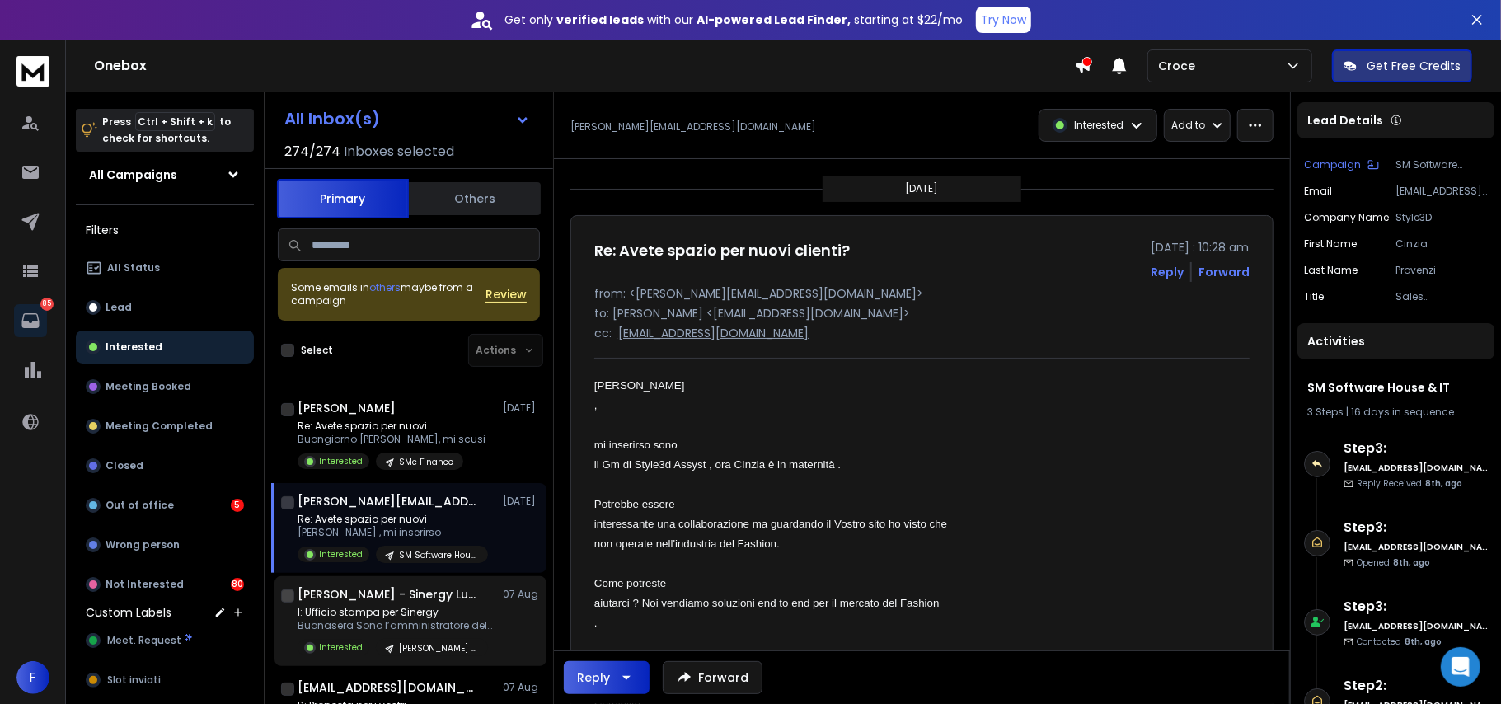
click at [453, 610] on p "I: Ufficio stampa per Sinergy" at bounding box center [397, 612] width 198 height 13
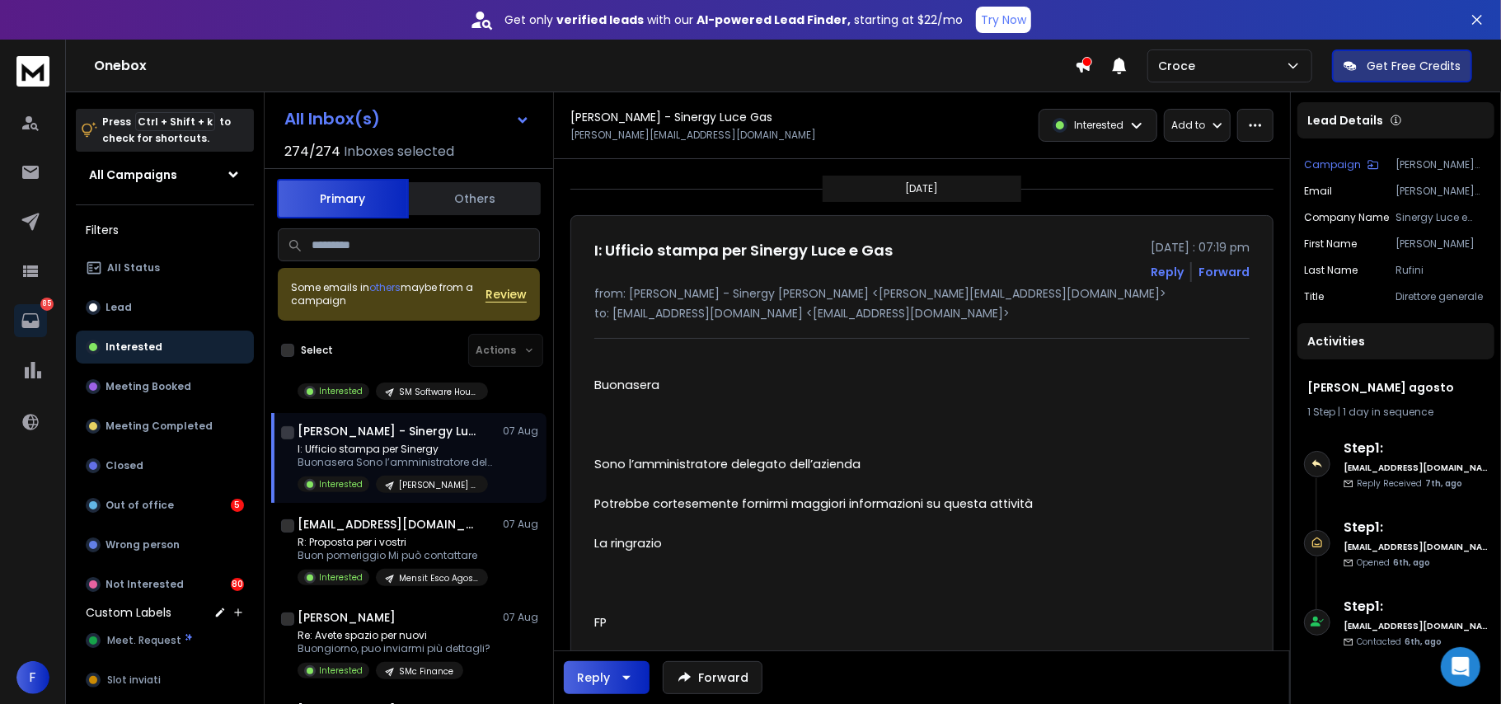
scroll to position [572, 0]
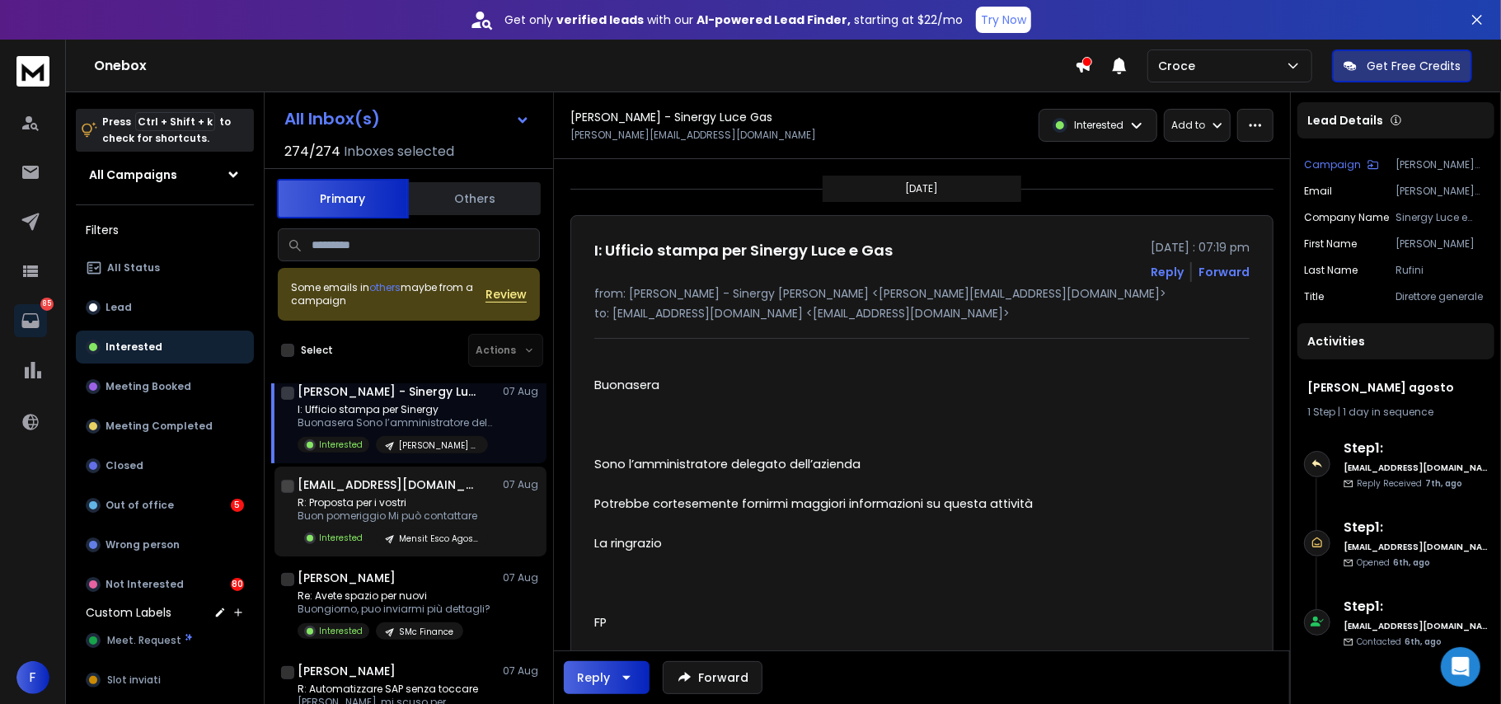
click at [509, 498] on div "R: Proposta per i vostri Buon pomeriggio Mi può contattare Interested Mensit Es…" at bounding box center [419, 521] width 242 height 50
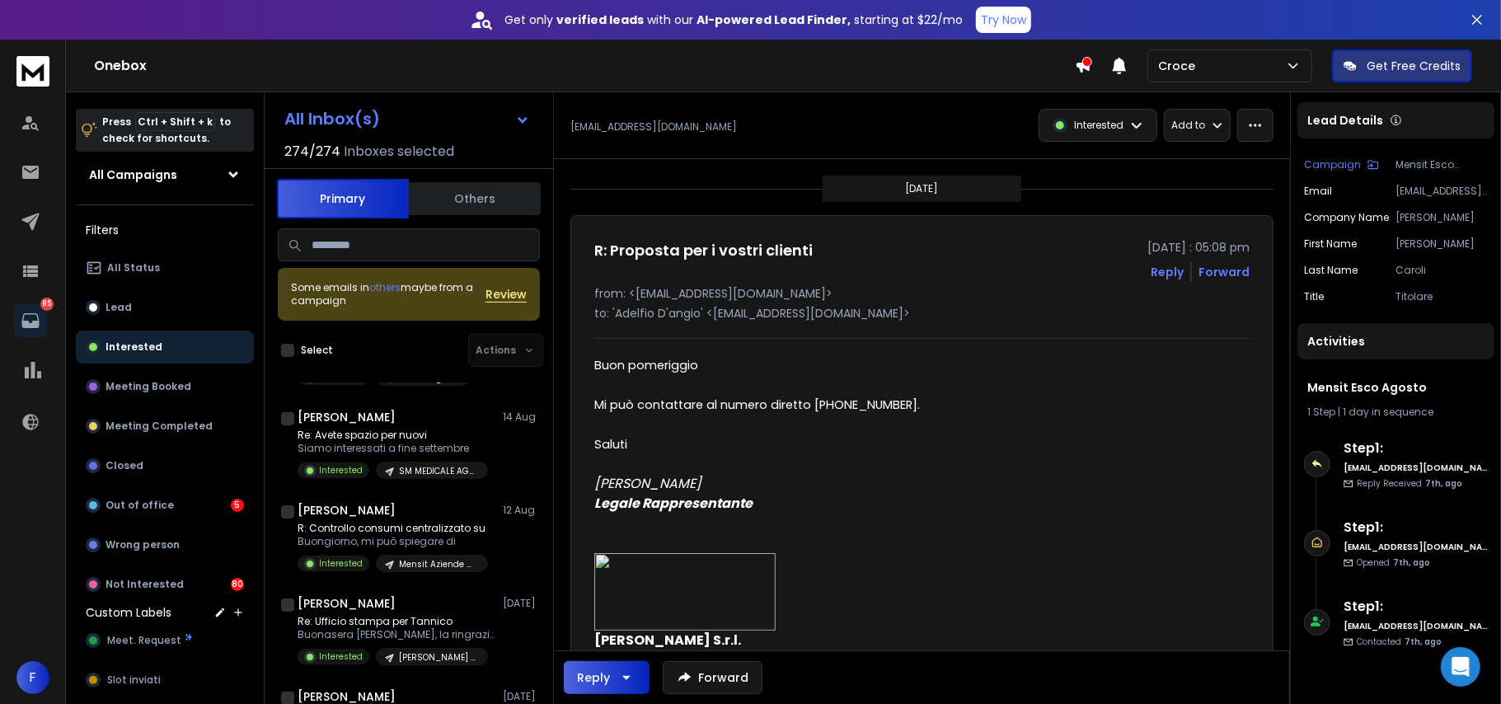
scroll to position [0, 0]
